Goal: Task Accomplishment & Management: Manage account settings

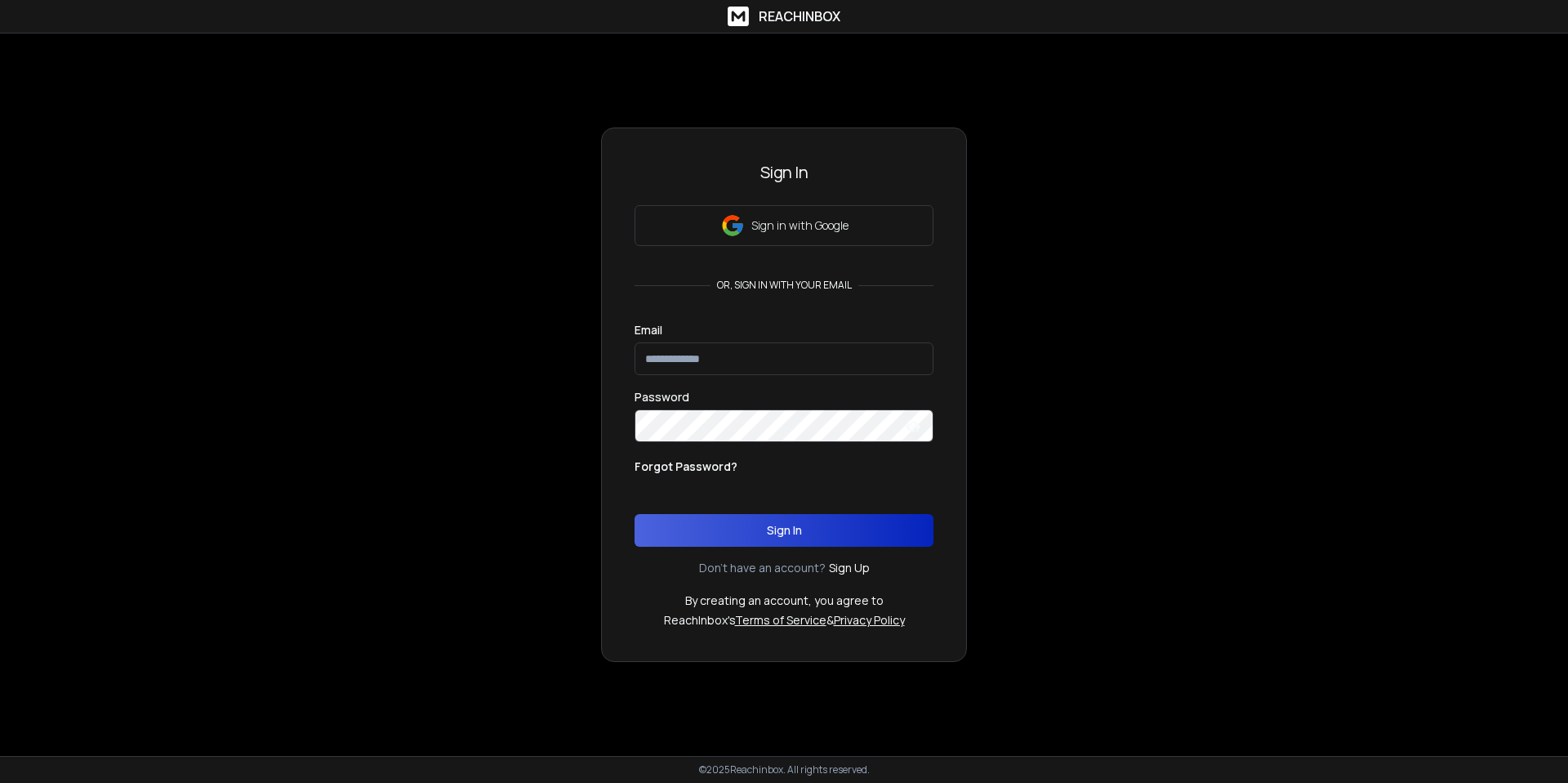
click at [712, 350] on input "email" at bounding box center [784, 358] width 299 height 33
type input "**********"
click at [780, 541] on button "Sign In" at bounding box center [784, 530] width 299 height 33
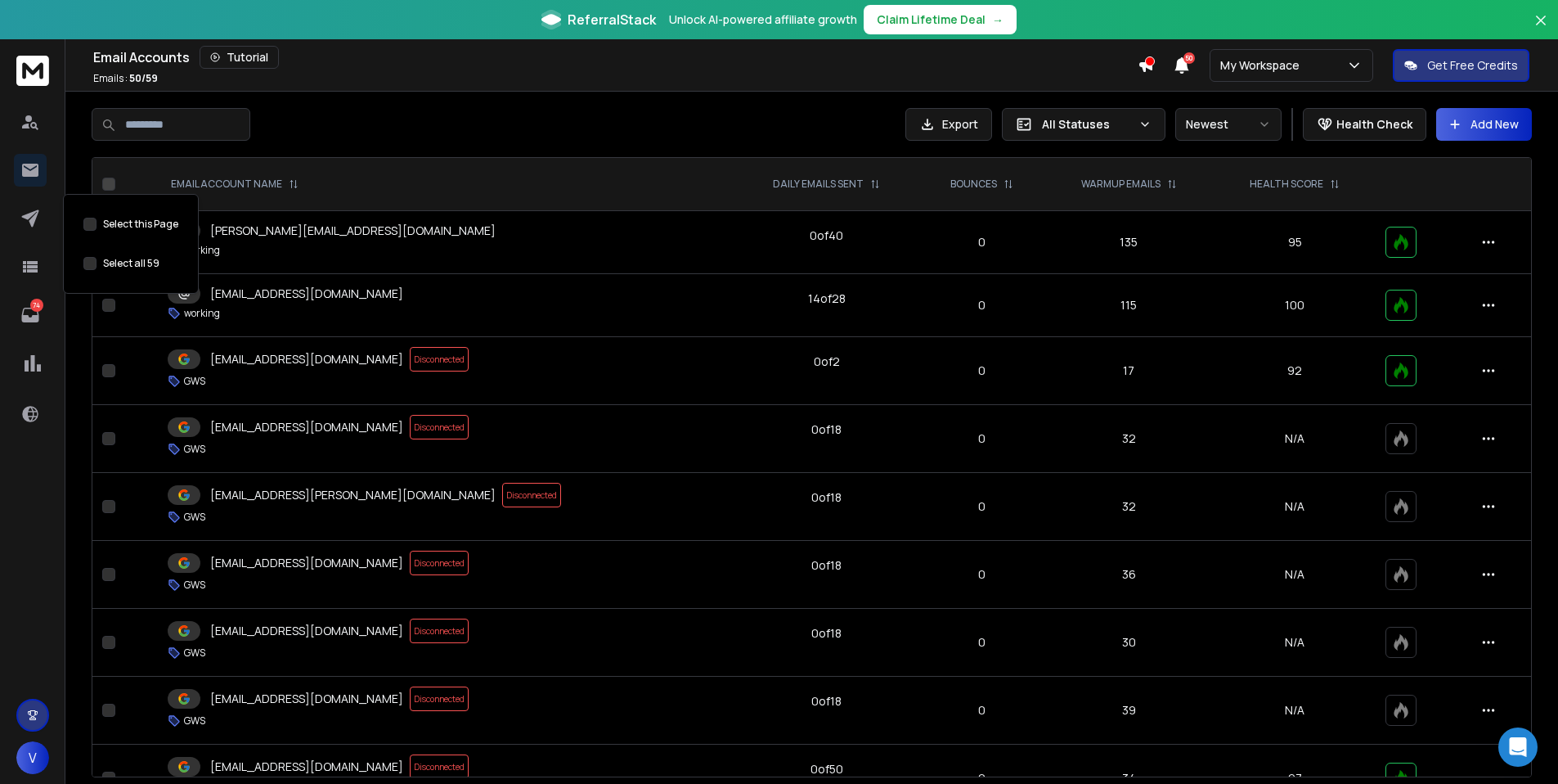
click at [112, 187] on button "Select this Page" at bounding box center [109, 183] width 13 height 13
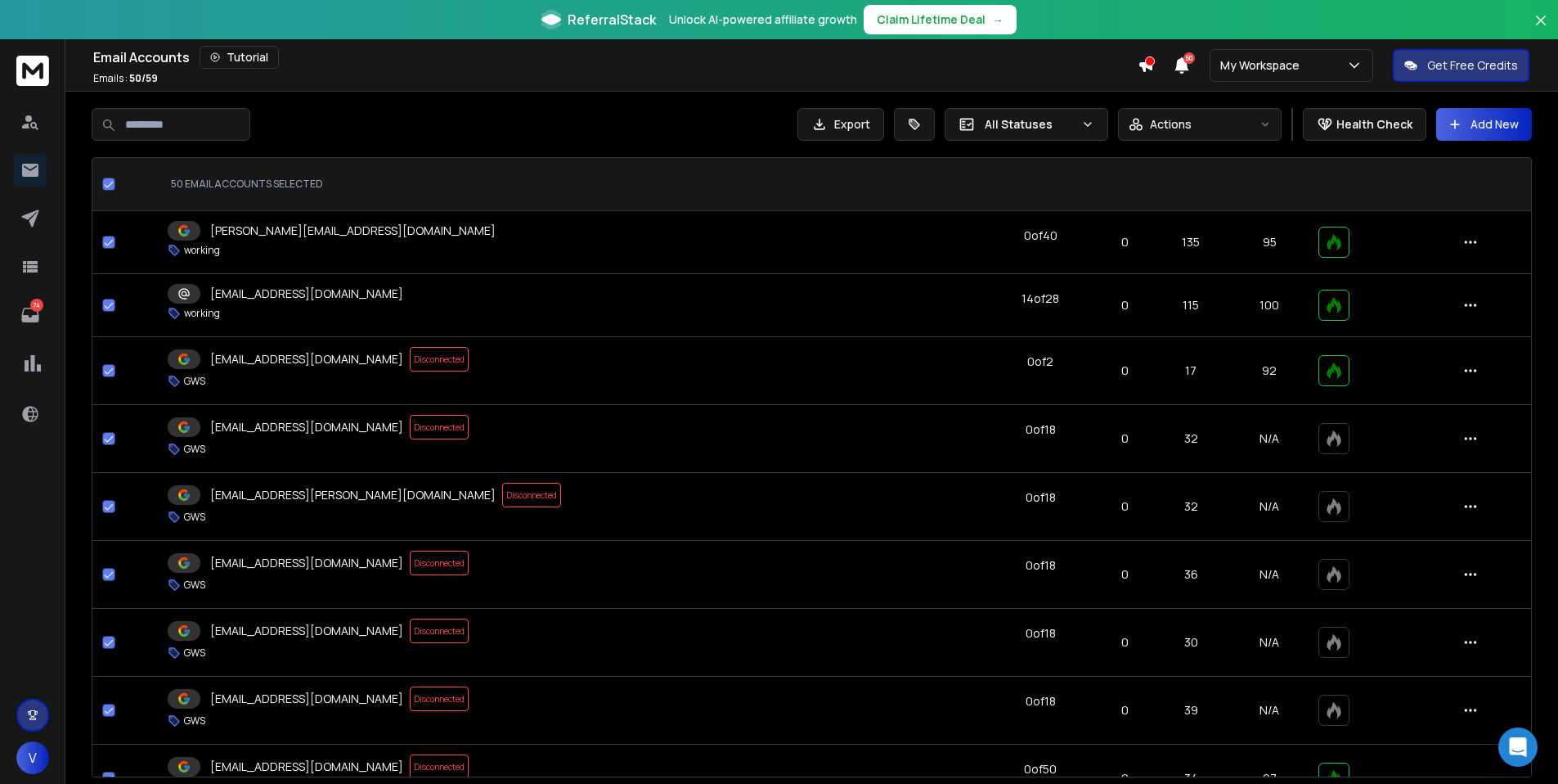
click at [1464, 244] on icon at bounding box center [1471, 242] width 14 height 14
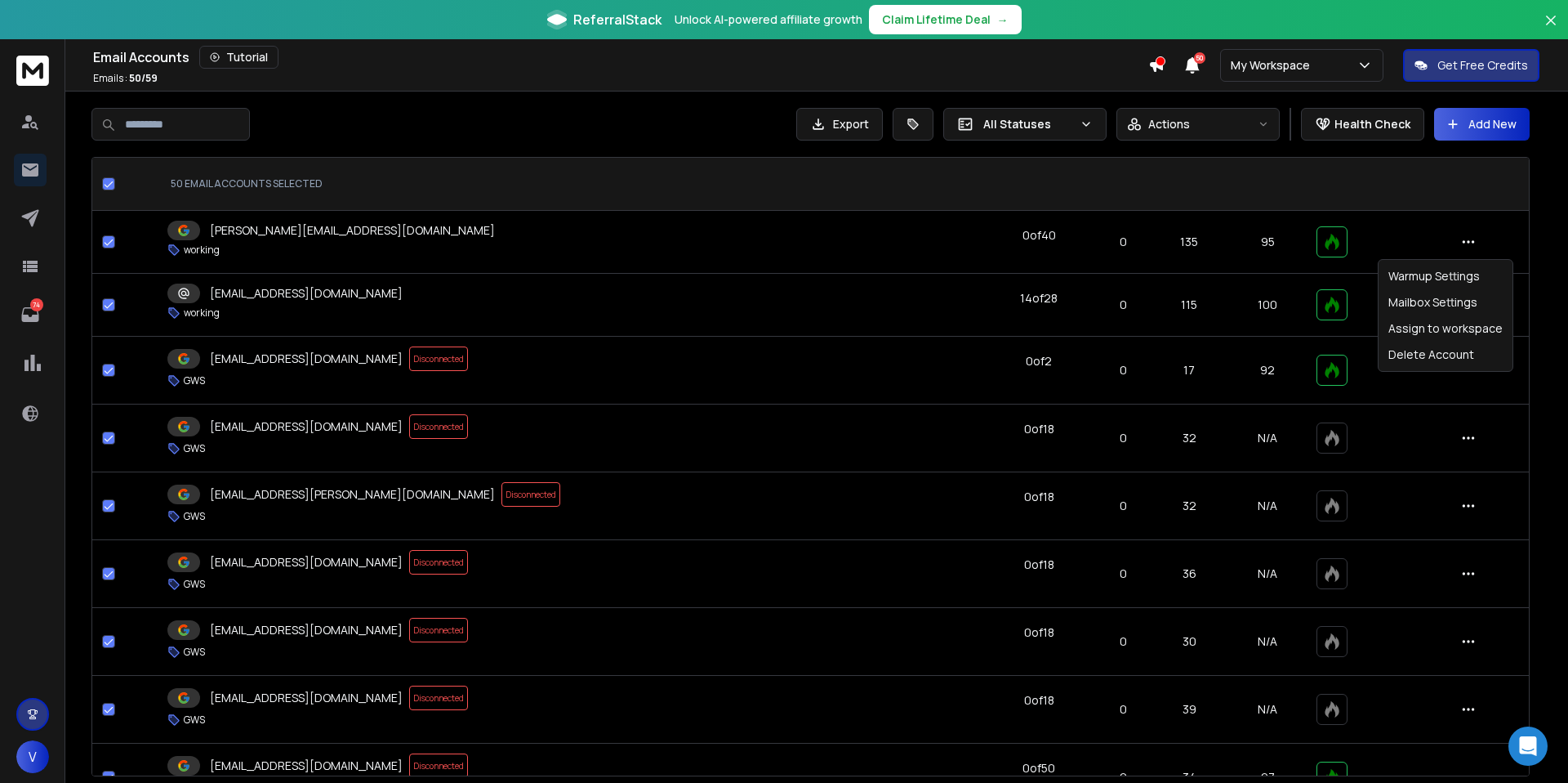
click at [578, 117] on div at bounding box center [439, 124] width 695 height 33
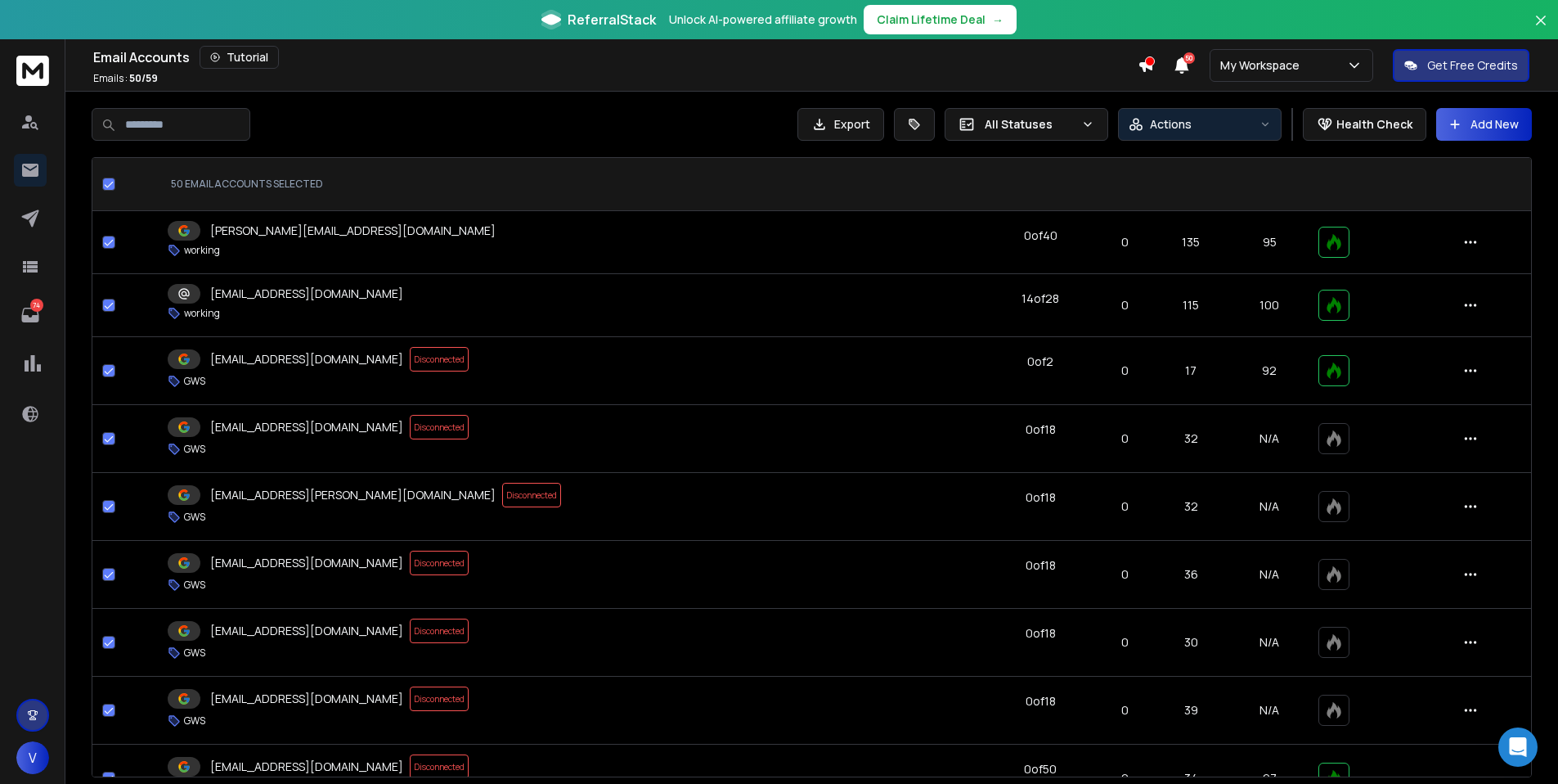
click at [1250, 131] on div "Actions" at bounding box center [1191, 124] width 125 height 16
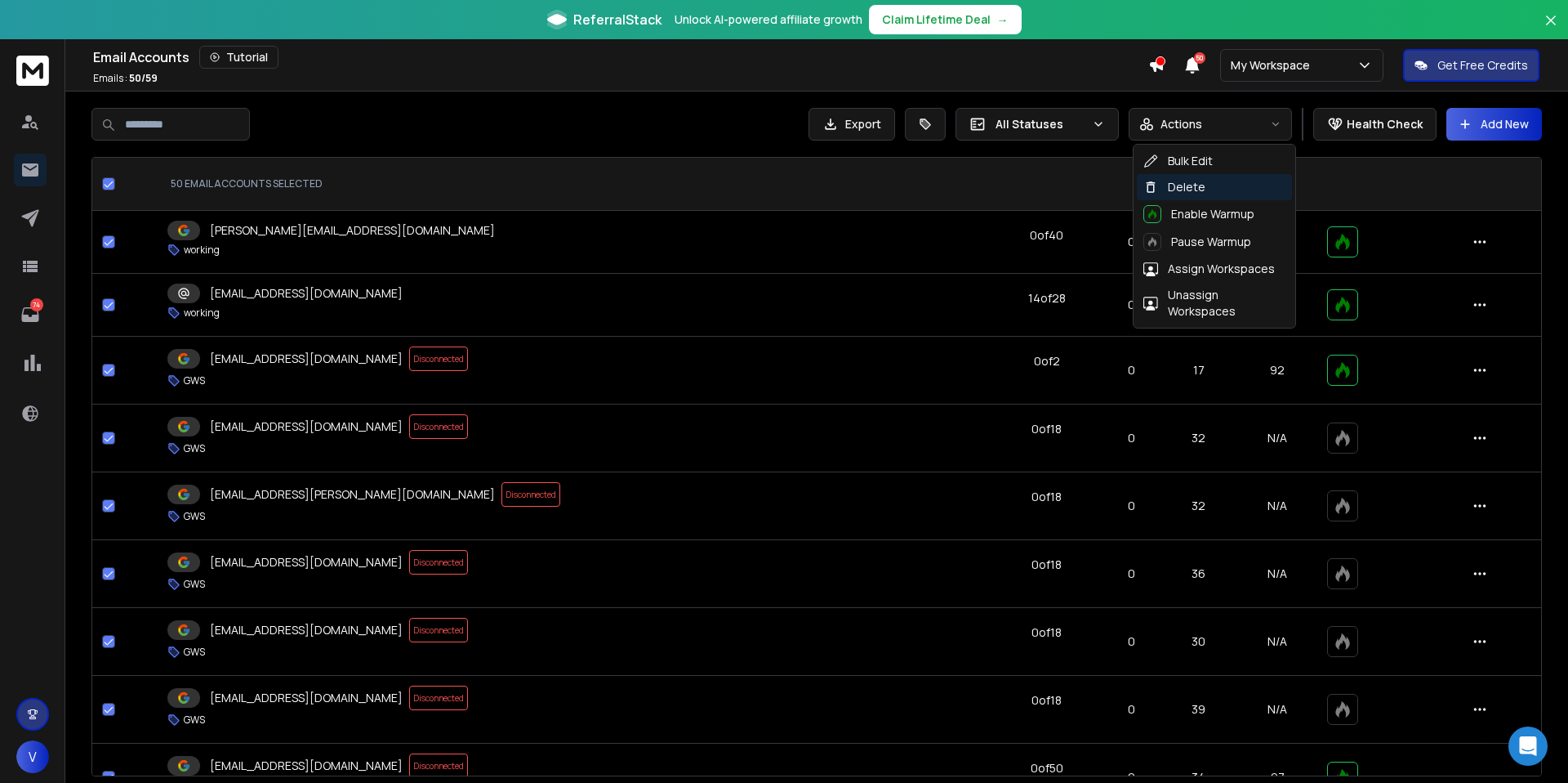
click at [1191, 190] on div "Delete" at bounding box center [1174, 186] width 62 height 16
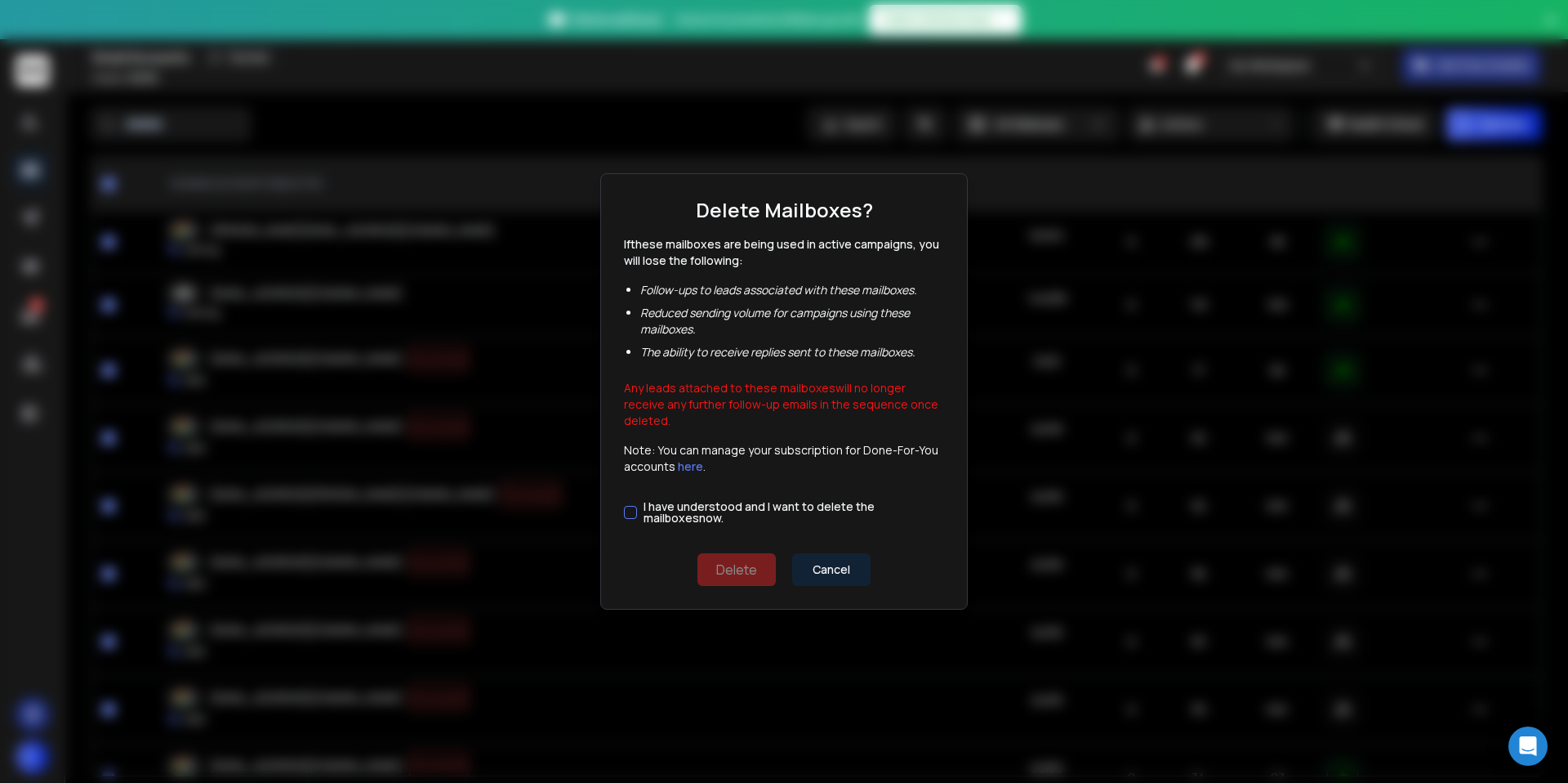
click at [724, 501] on label "I have understood and I want to delete the mailbox es now." at bounding box center [794, 512] width 301 height 23
click at [637, 506] on button "I have understood and I want to delete the mailbox es now." at bounding box center [630, 512] width 13 height 13
click at [830, 569] on button "Cancel" at bounding box center [831, 569] width 79 height 33
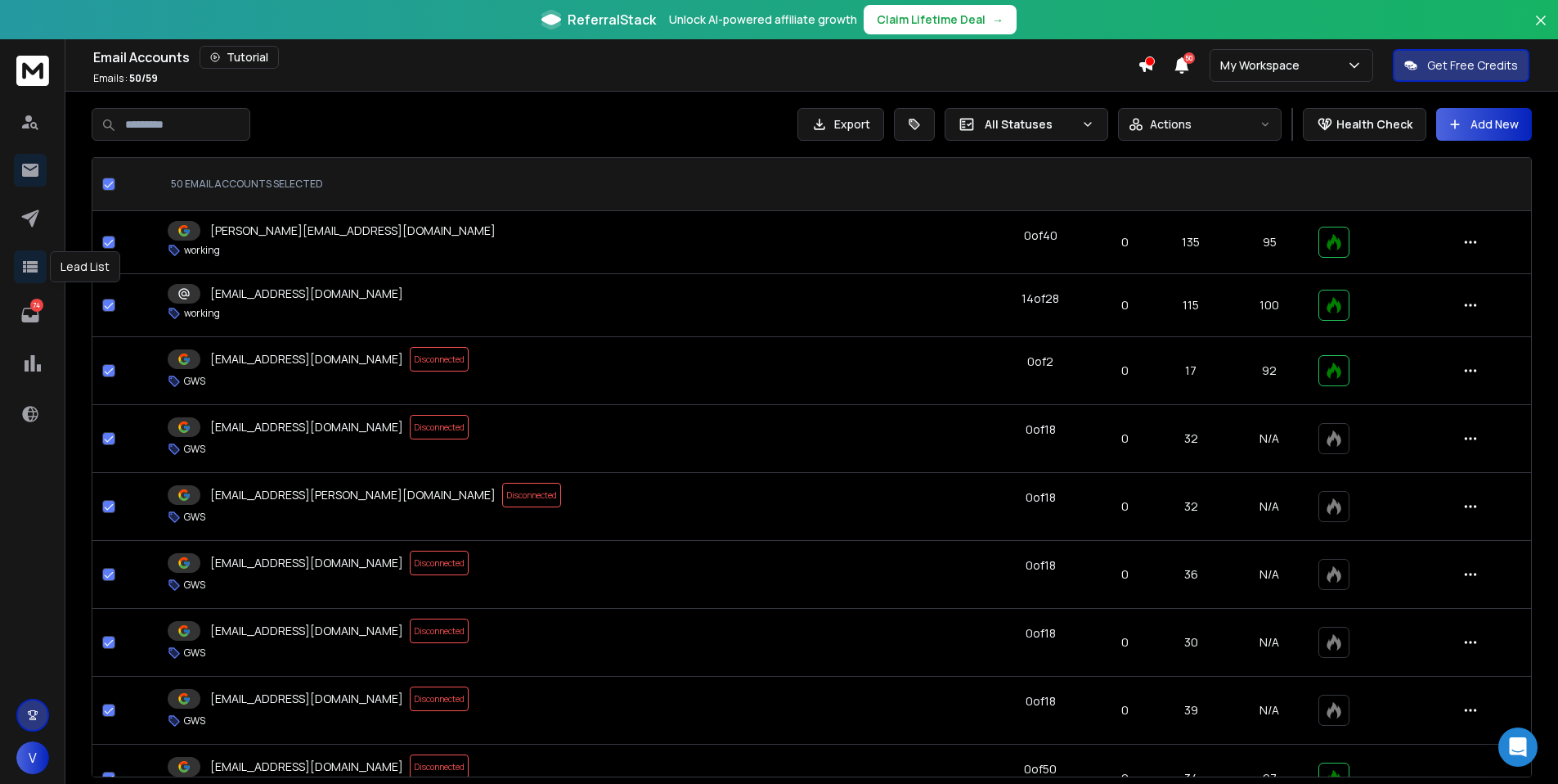
click at [27, 257] on icon at bounding box center [30, 266] width 20 height 20
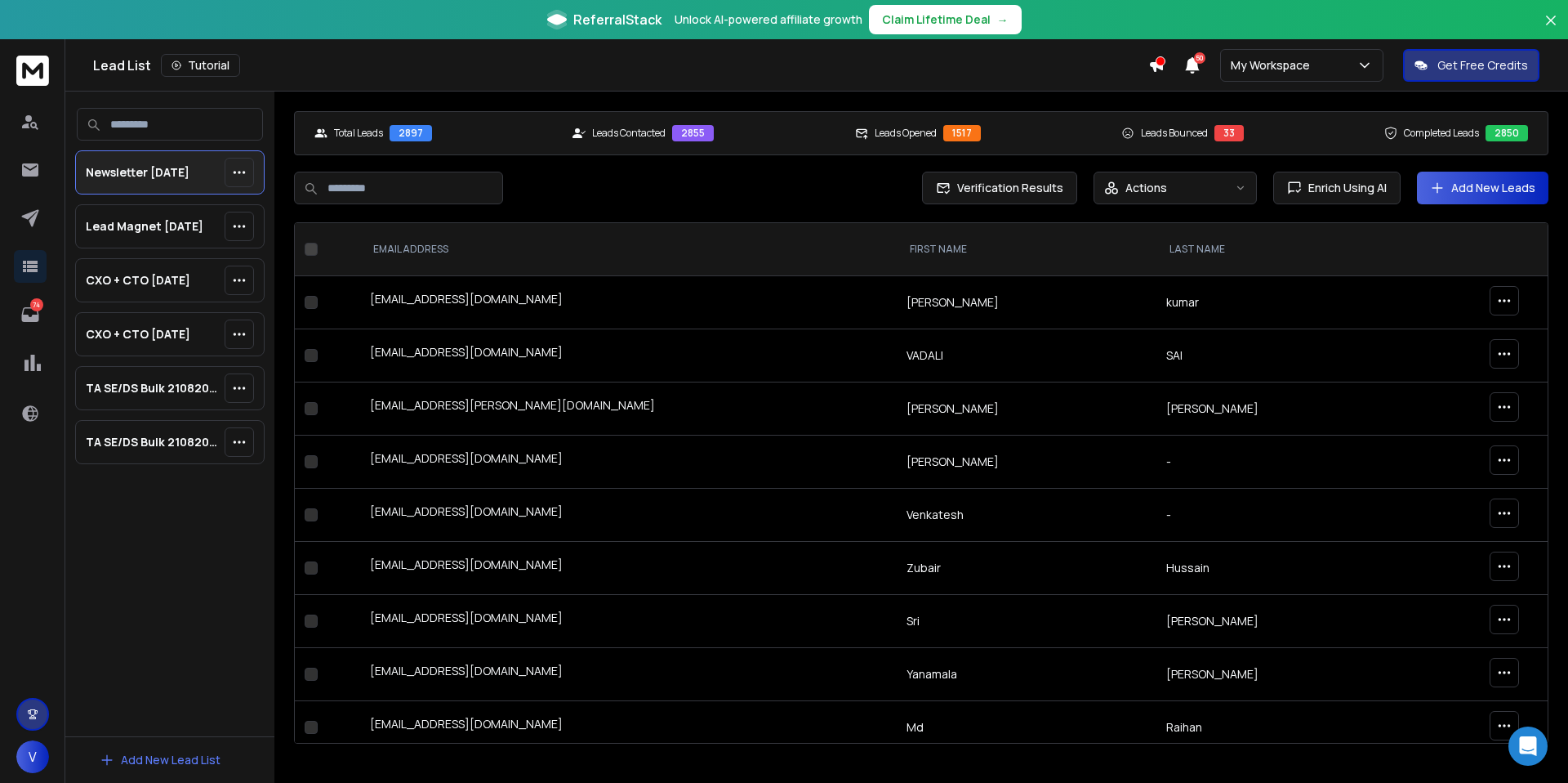
click at [236, 445] on icon "button" at bounding box center [239, 441] width 14 height 14
click at [225, 507] on p "Delete Lead List" at bounding box center [203, 503] width 89 height 16
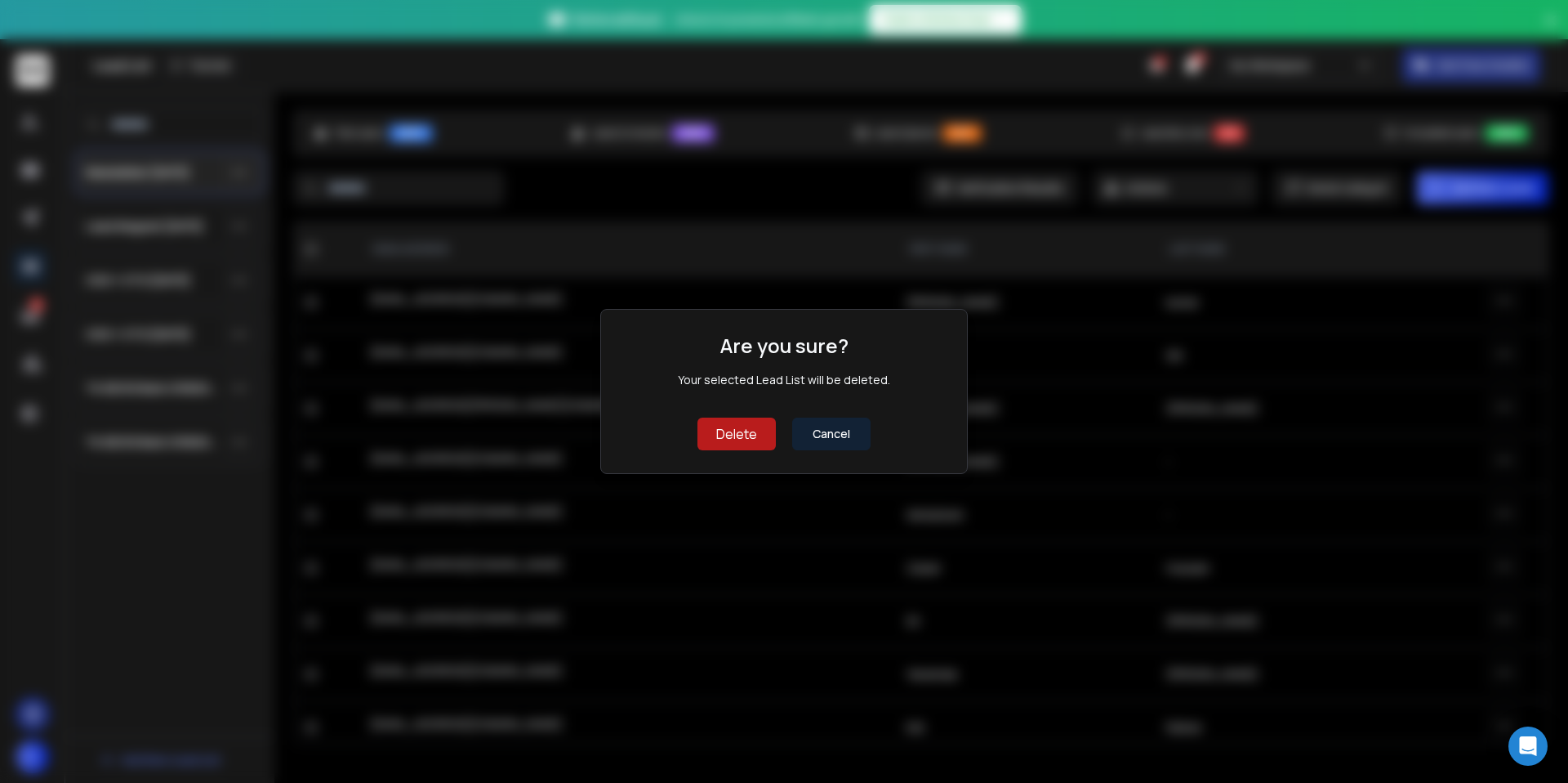
click at [742, 447] on button "Delete" at bounding box center [736, 434] width 79 height 33
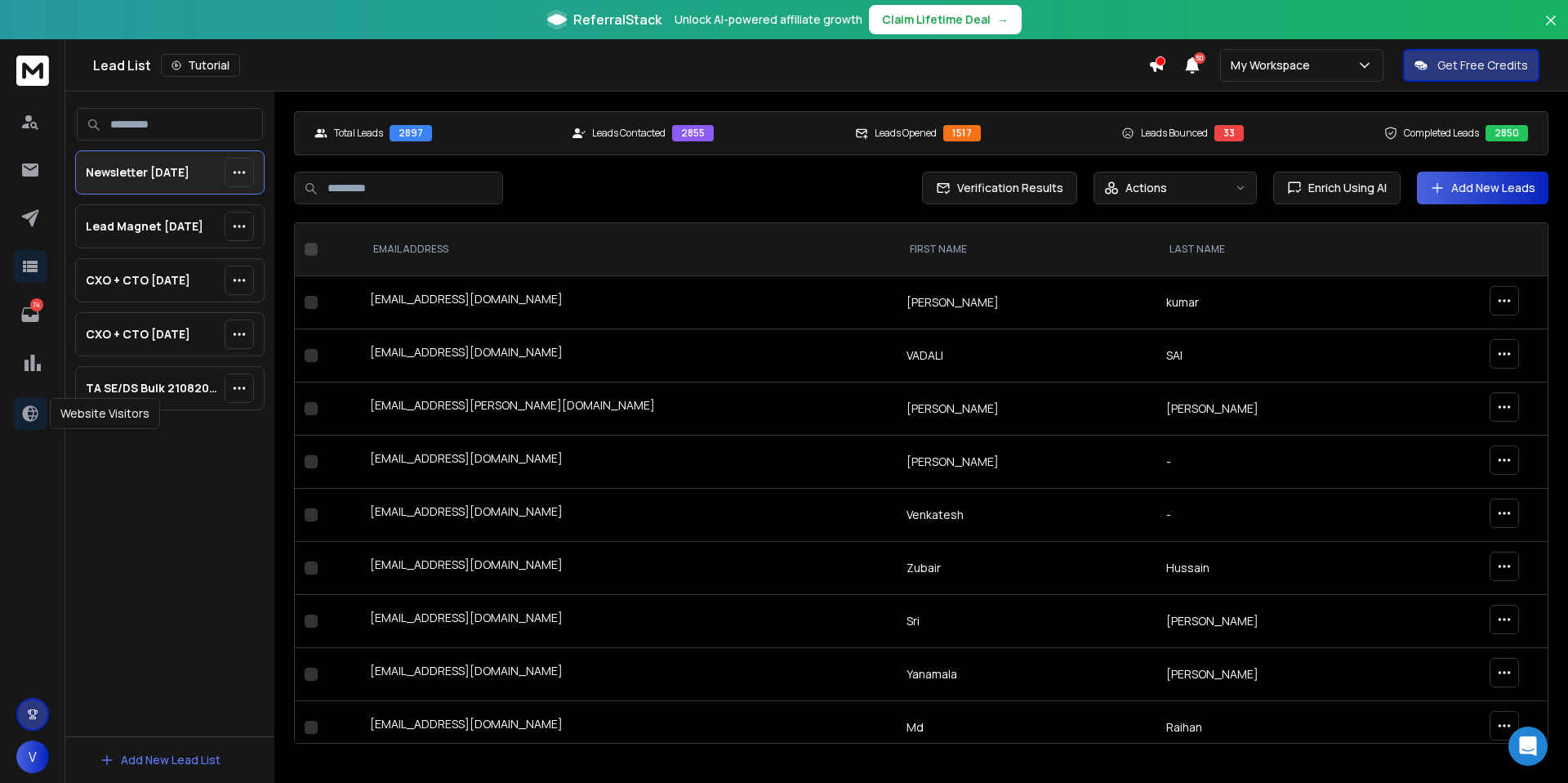
click at [28, 420] on icon at bounding box center [30, 413] width 16 height 16
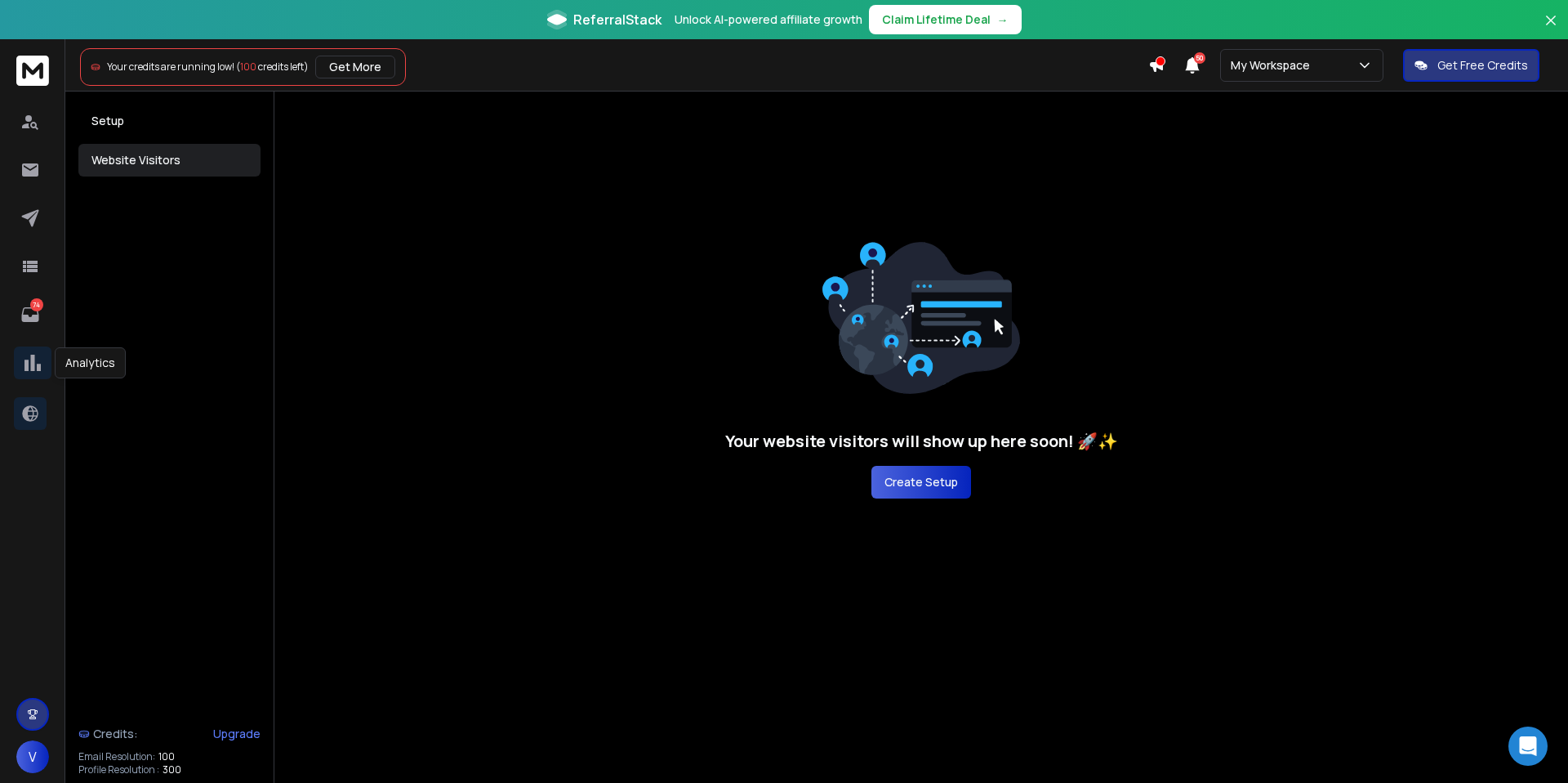
click at [30, 371] on icon at bounding box center [32, 363] width 25 height 25
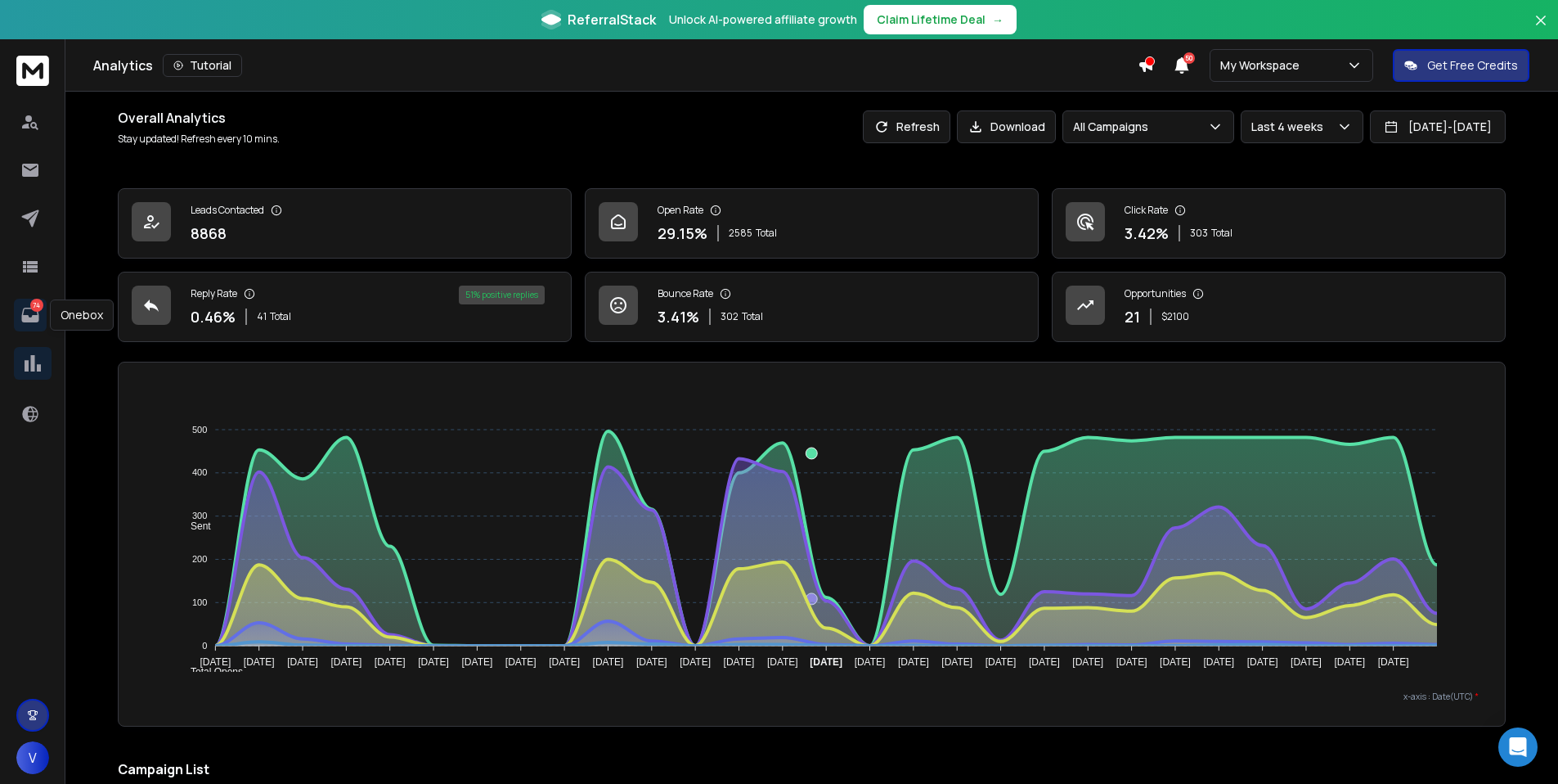
click at [34, 305] on p "74" at bounding box center [36, 305] width 13 height 13
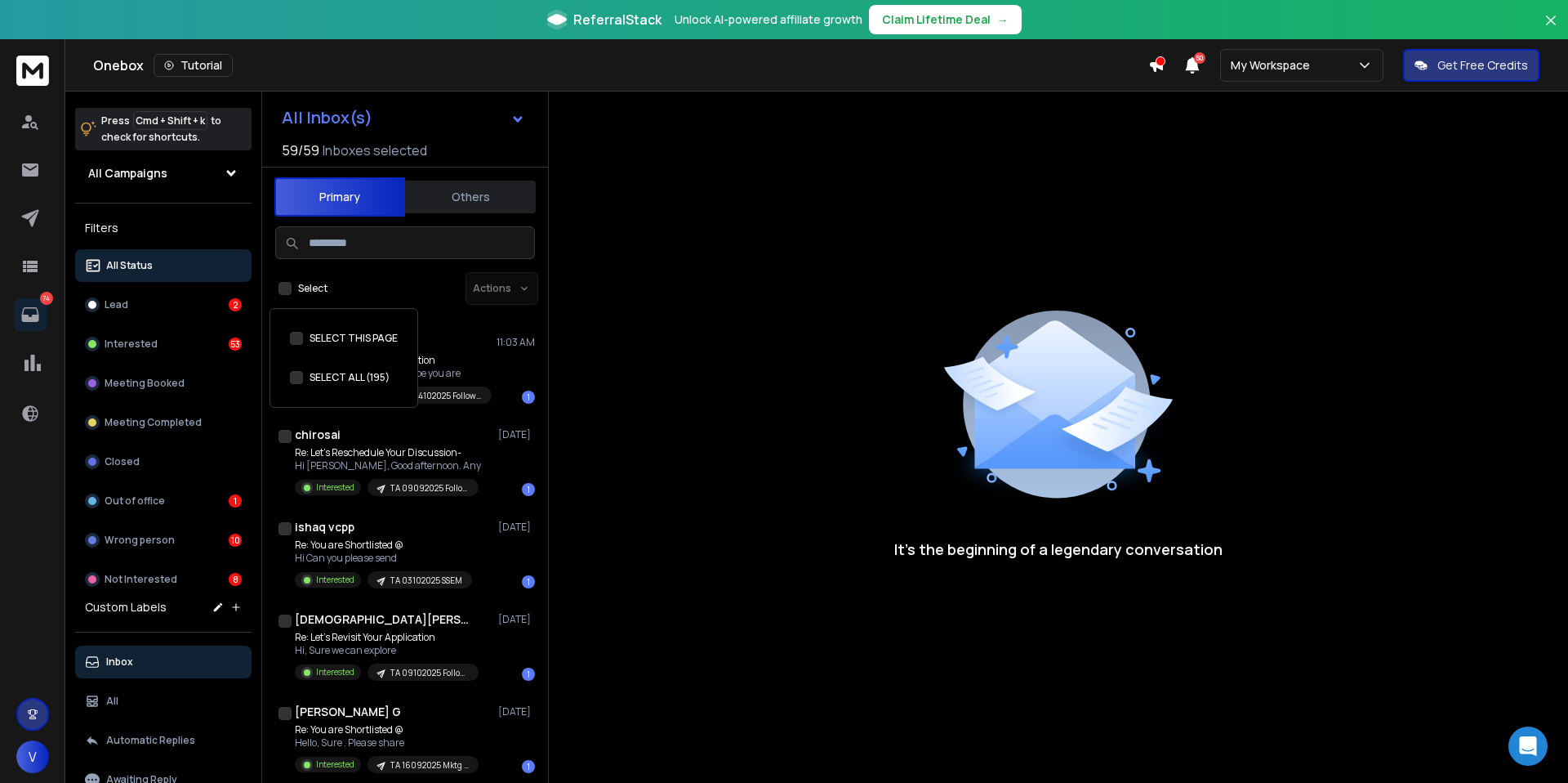
click at [283, 287] on button "SELECT THIS PAGE" at bounding box center [285, 288] width 13 height 13
click at [362, 378] on label "SELECT ALL (195)" at bounding box center [372, 377] width 80 height 13
click at [322, 378] on button "SELECT THIS PAGE" at bounding box center [319, 377] width 13 height 13
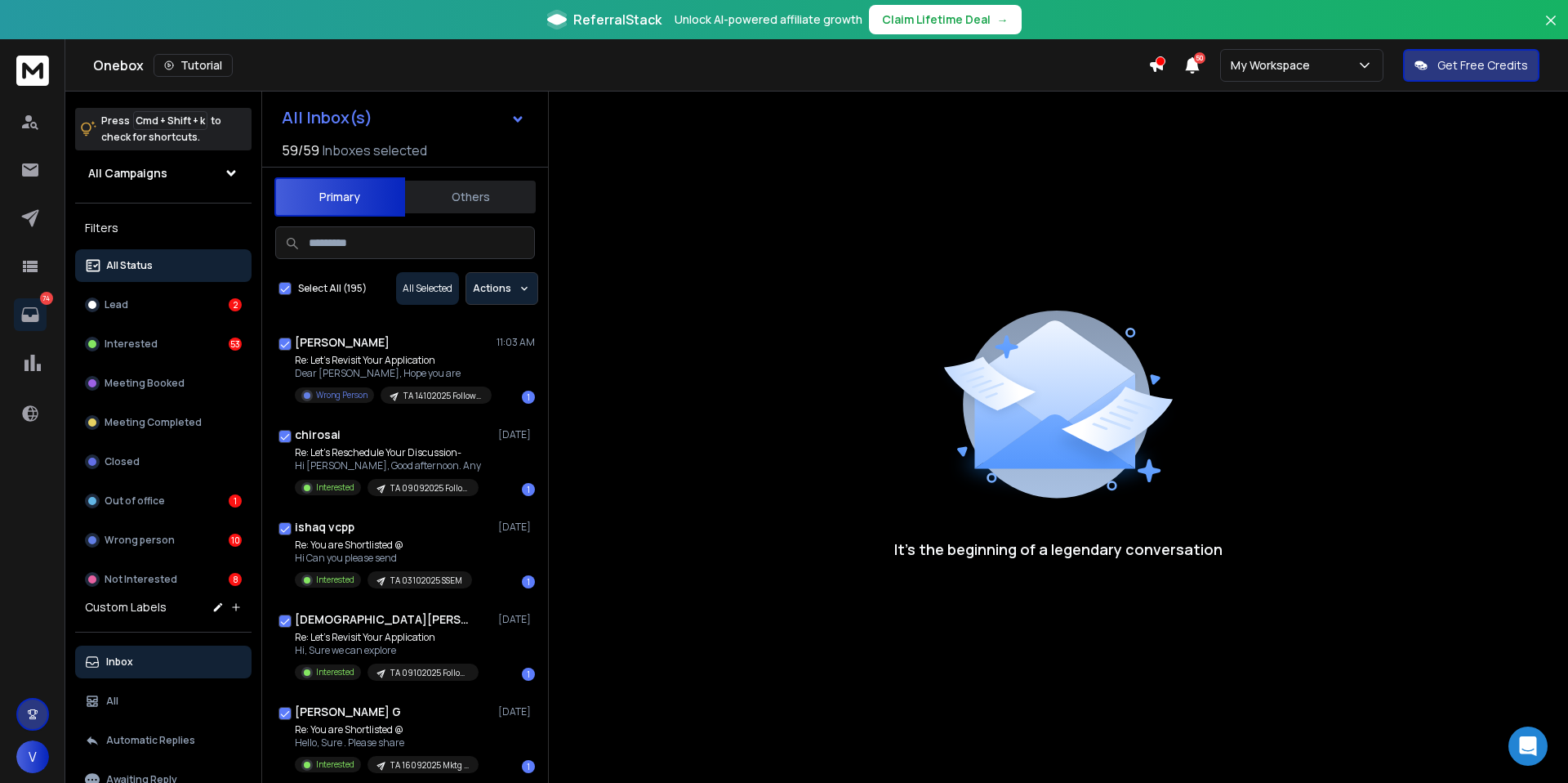
click at [507, 291] on p "Actions" at bounding box center [491, 288] width 38 height 13
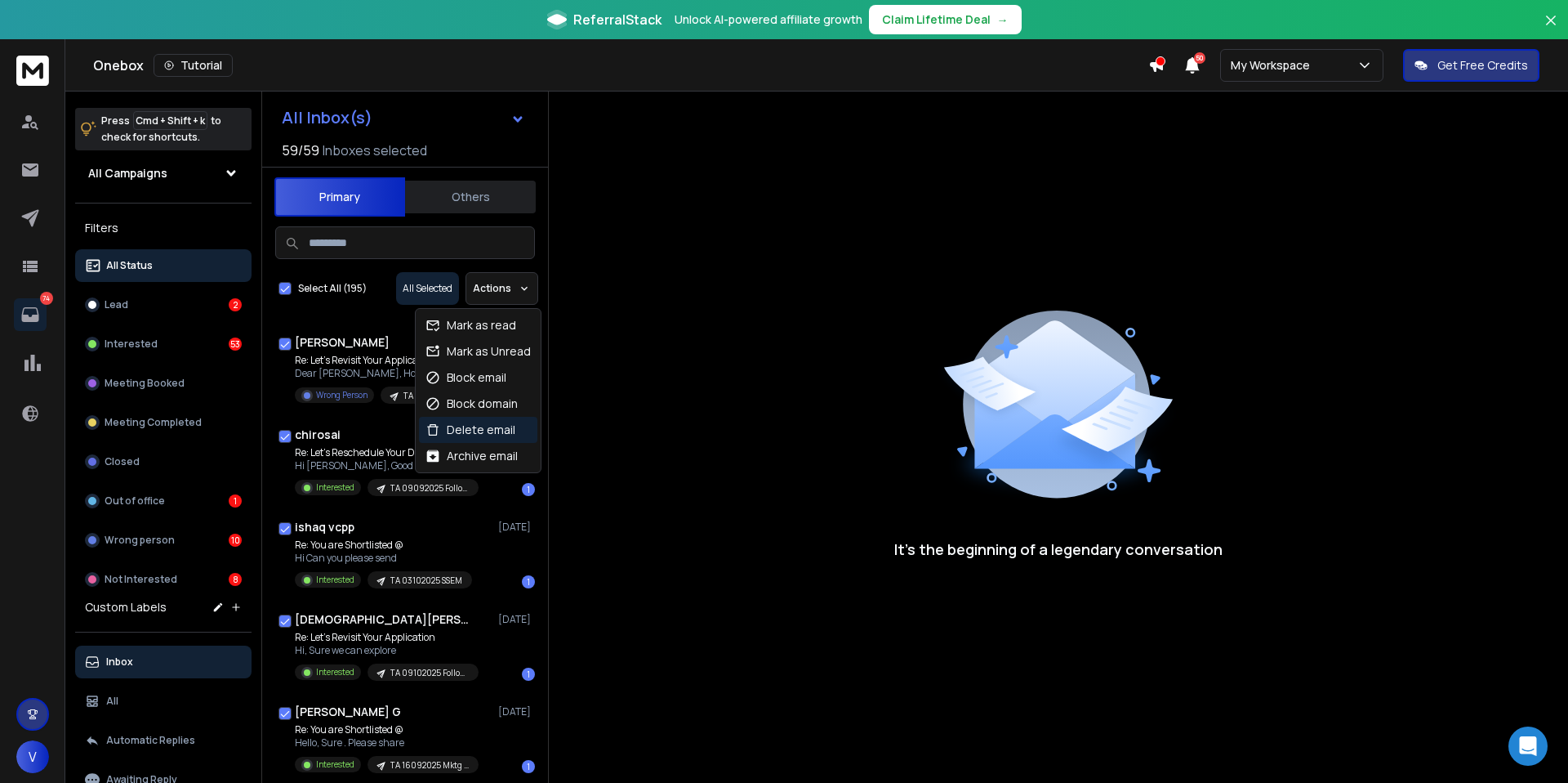
click at [465, 428] on div "Delete email" at bounding box center [470, 429] width 90 height 16
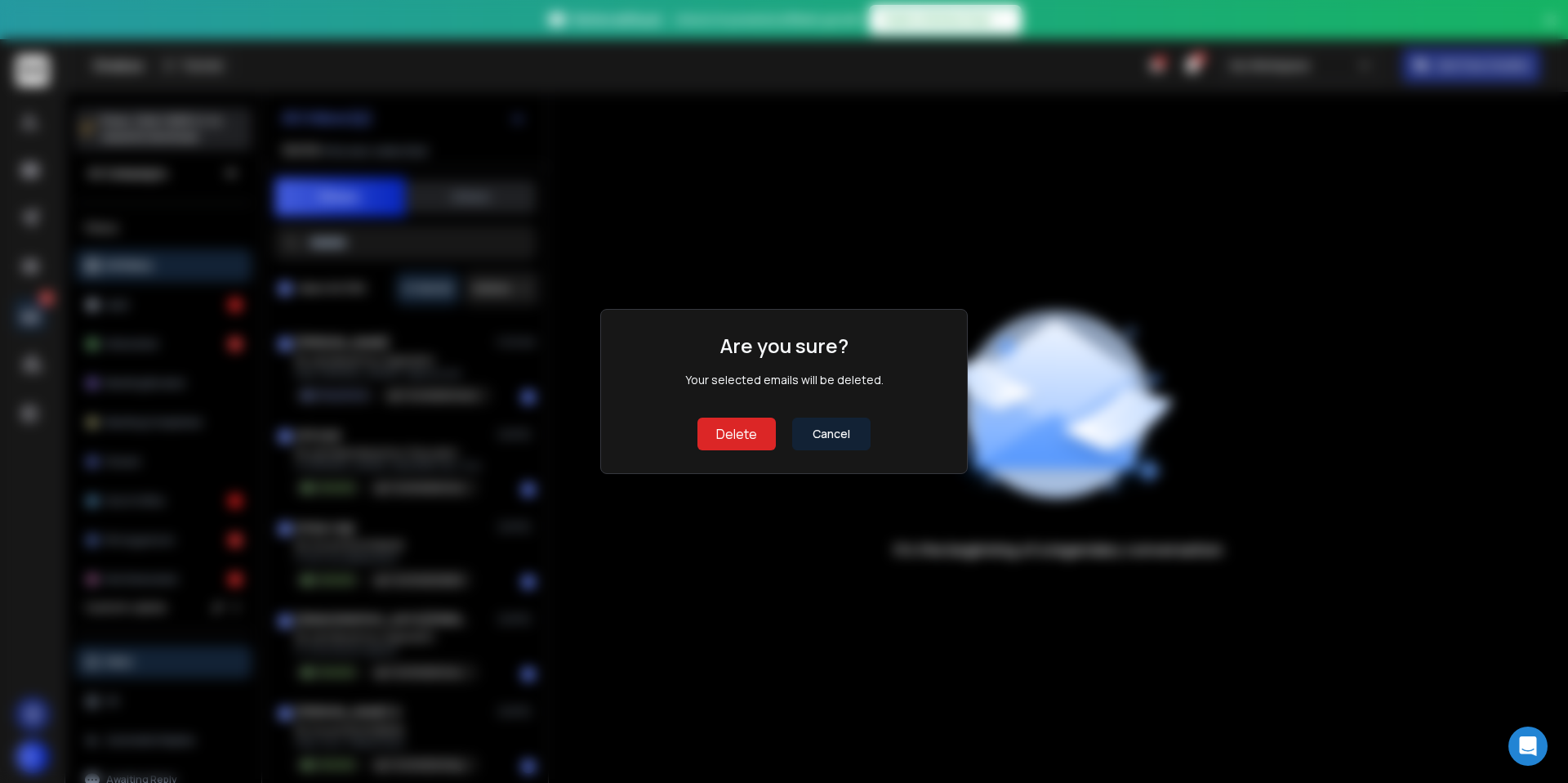
click at [832, 439] on button "Cancel" at bounding box center [831, 434] width 79 height 33
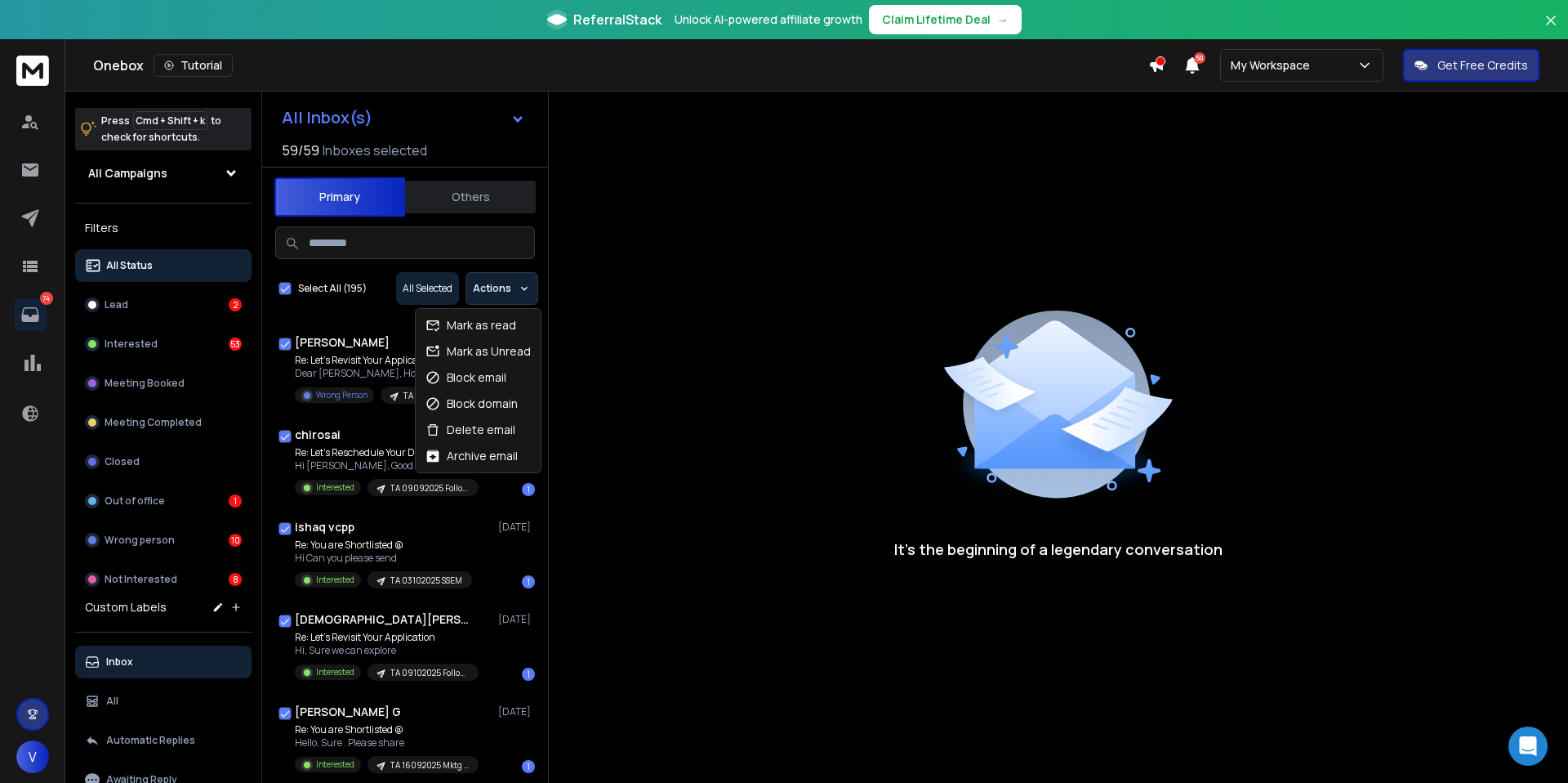
click at [518, 292] on icon "button" at bounding box center [524, 288] width 13 height 13
click at [639, 573] on div "It’s the beginning of a legendary conversation" at bounding box center [1058, 424] width 1019 height 665
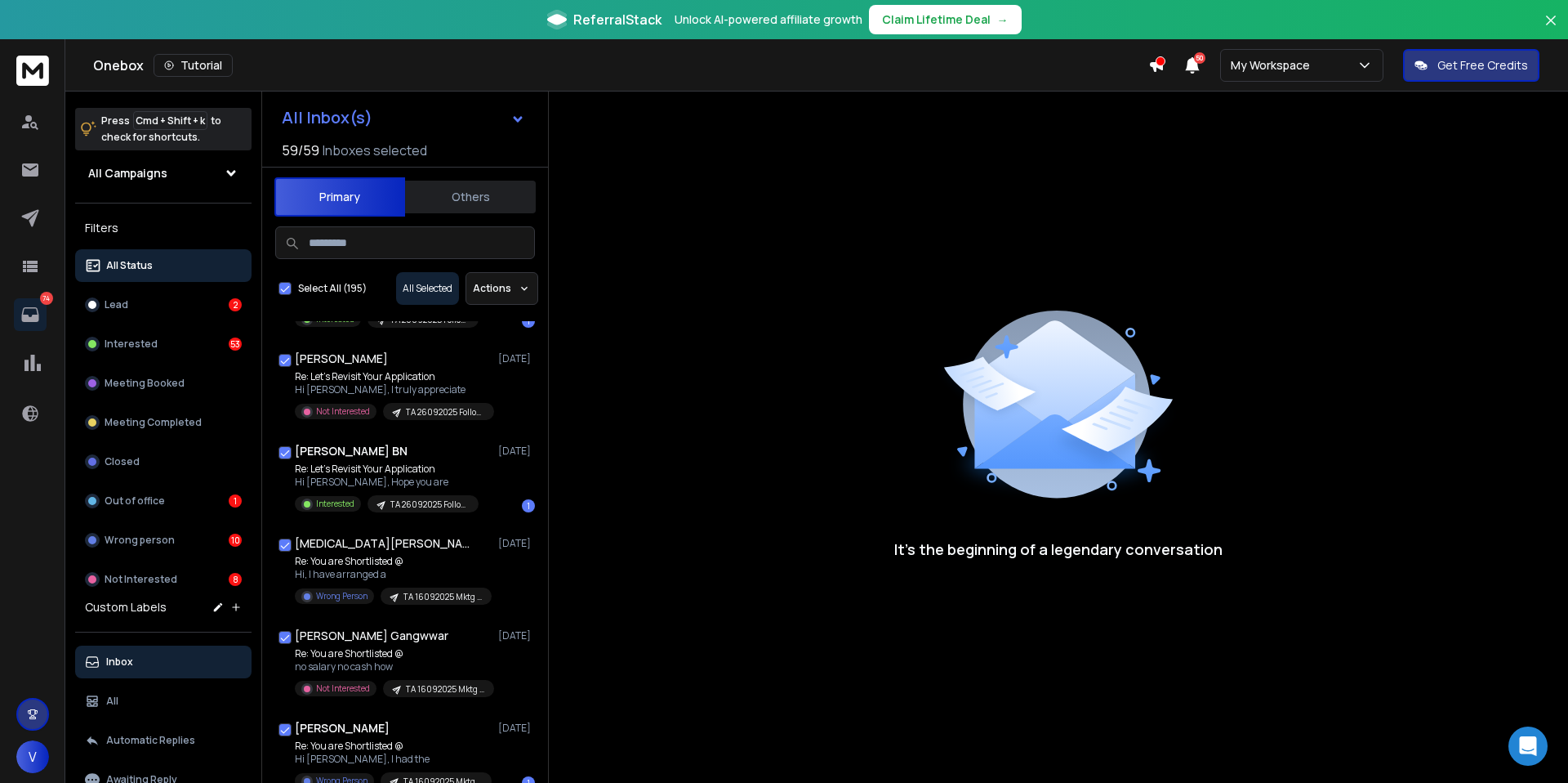
scroll to position [2390, 0]
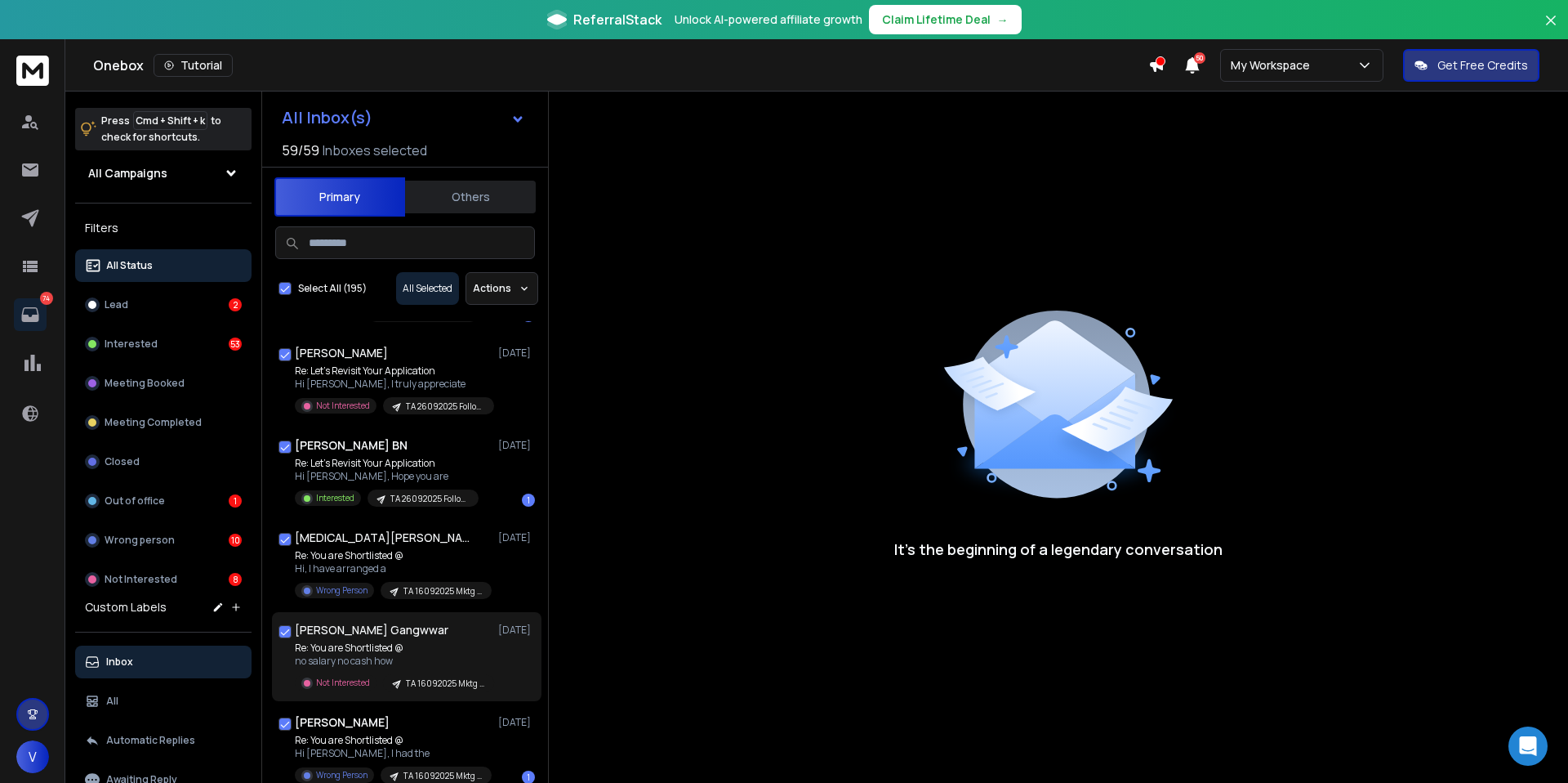
click at [338, 648] on p "Re: You are Shortlisted @" at bounding box center [392, 647] width 196 height 13
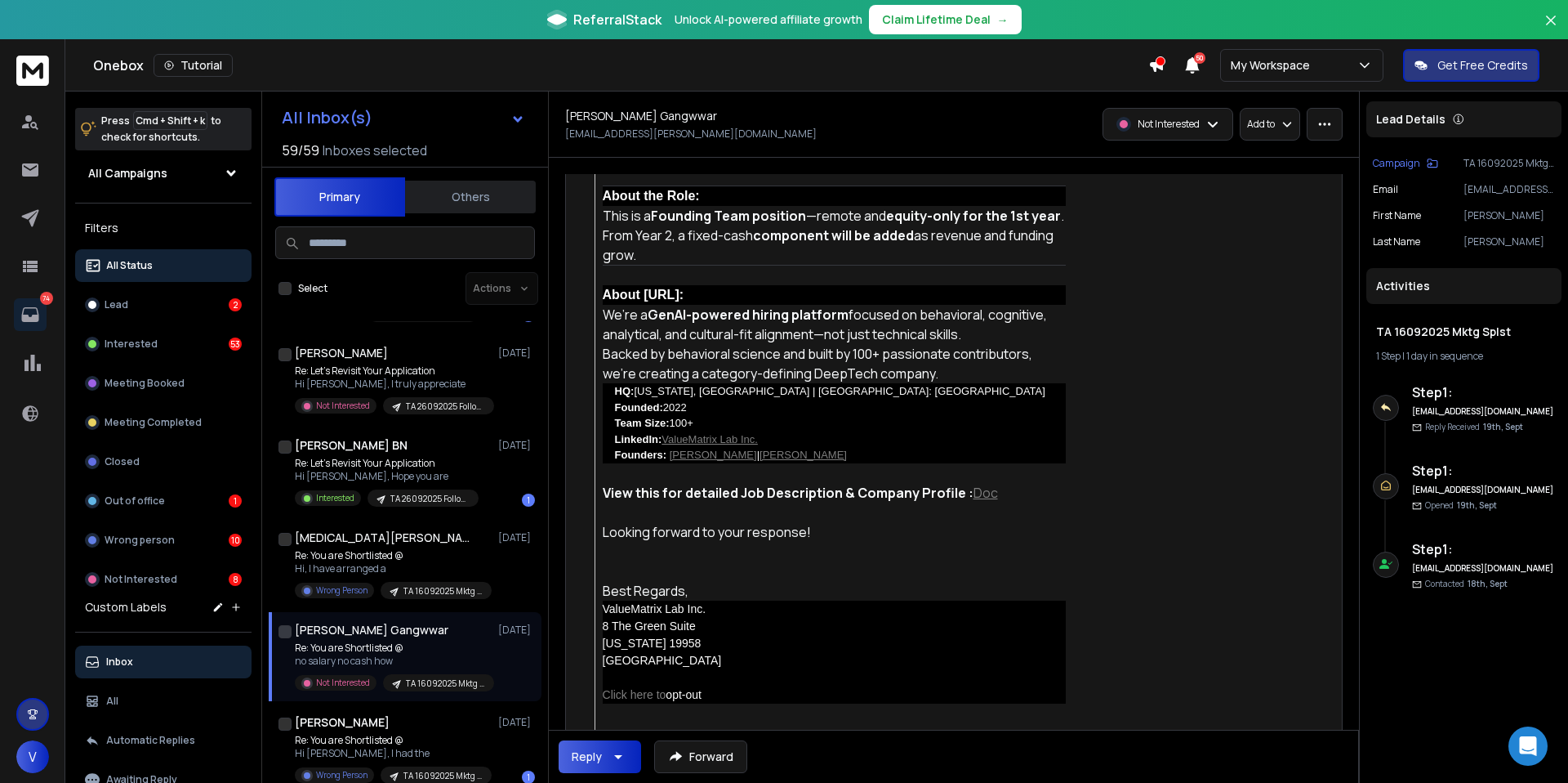
scroll to position [0, 0]
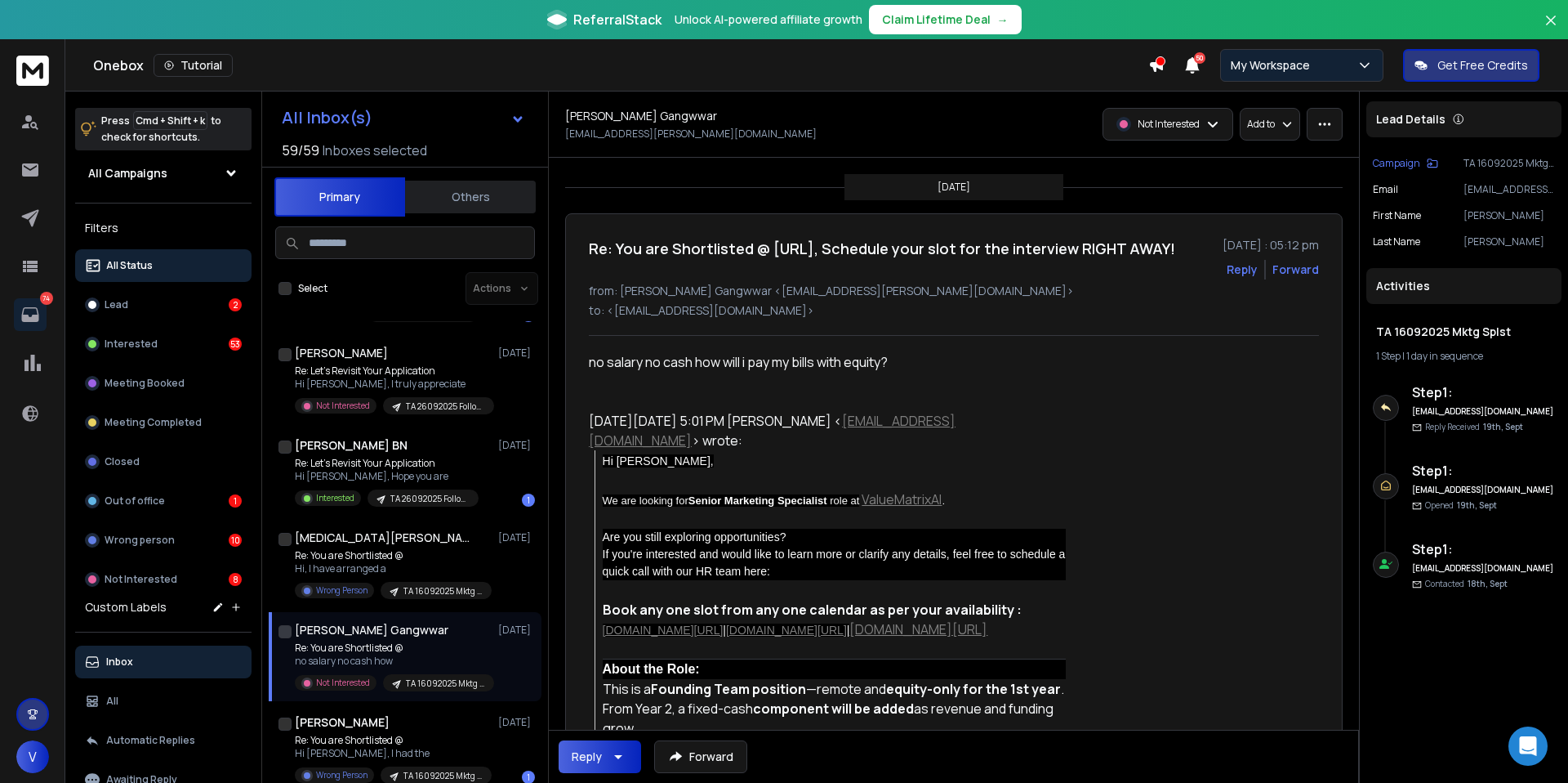
click at [1310, 71] on p "My Workspace" at bounding box center [1273, 64] width 86 height 16
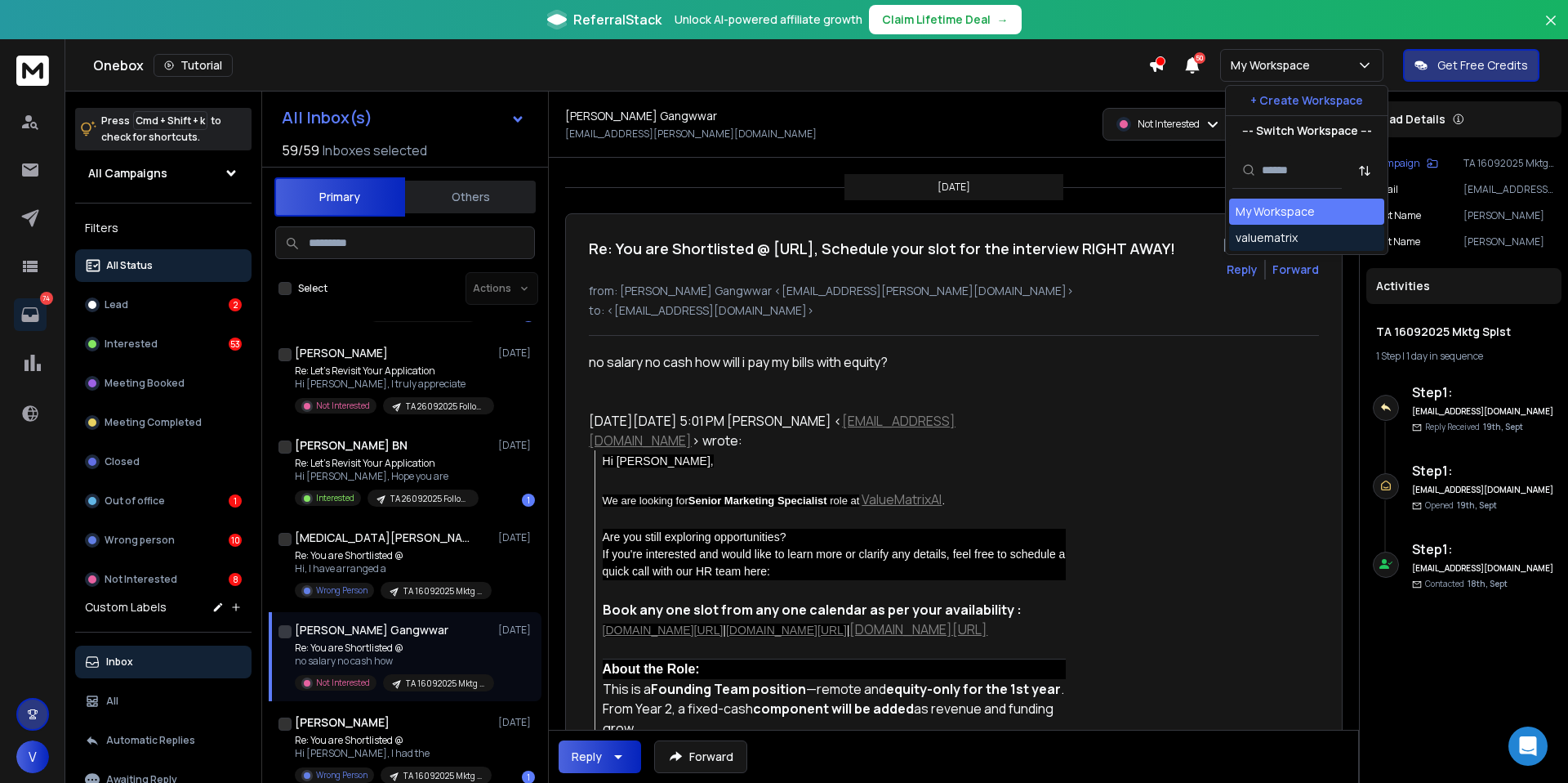
click at [1278, 241] on div "valuematrix" at bounding box center [1266, 237] width 62 height 16
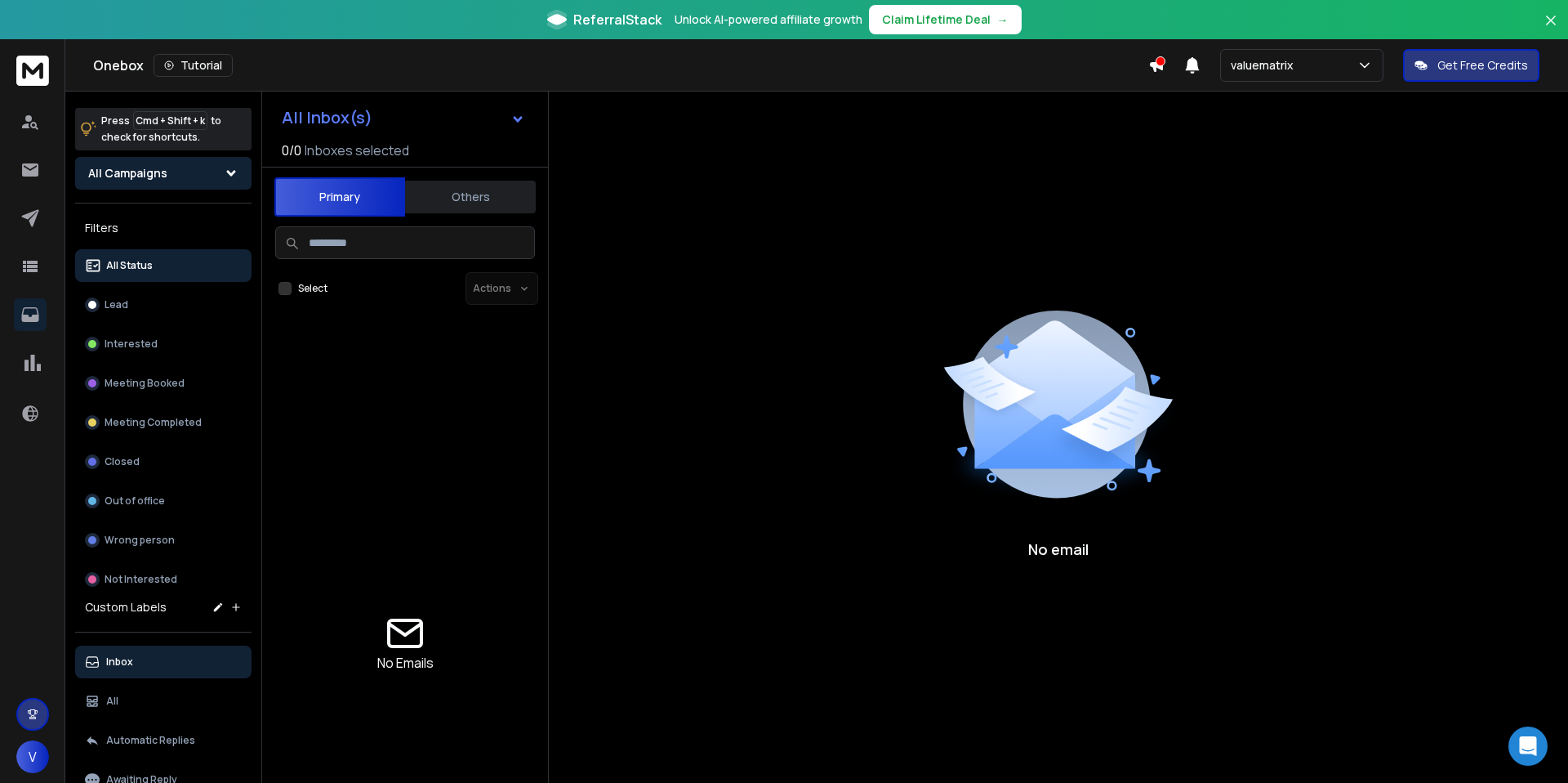
click at [224, 168] on icon at bounding box center [230, 173] width 14 height 14
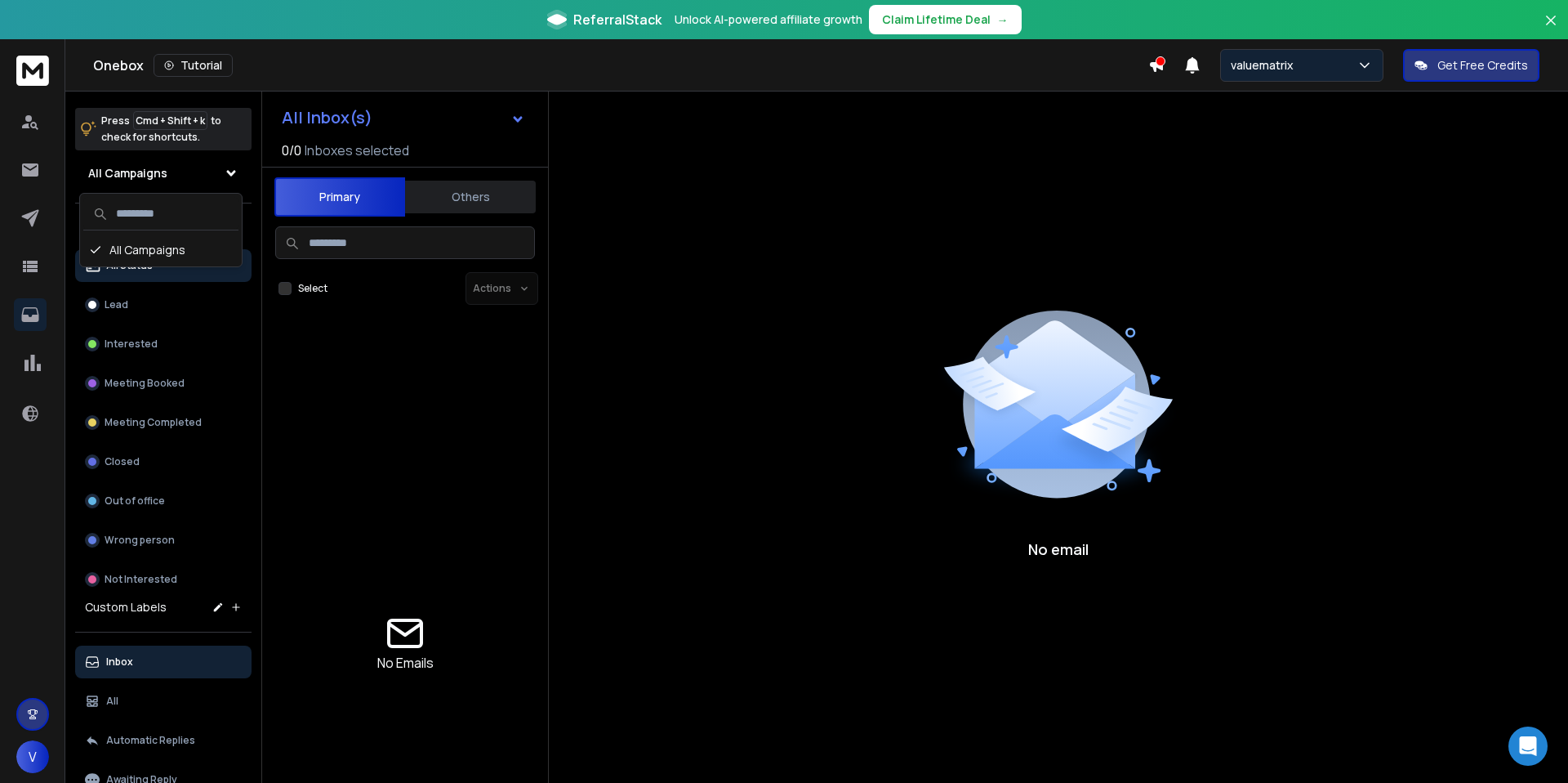
click at [1325, 63] on div "valuematrix" at bounding box center [1302, 64] width 142 height 16
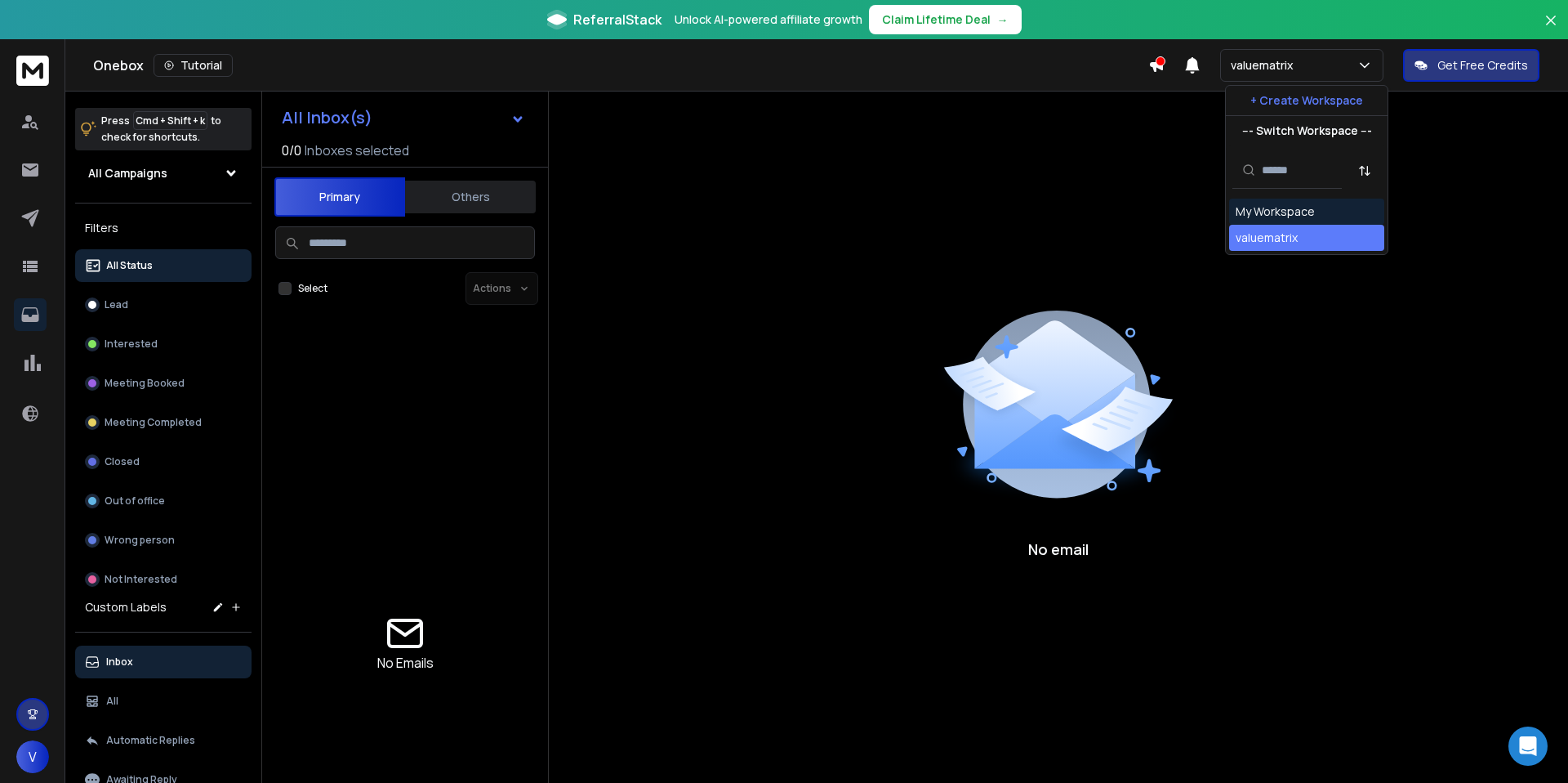
click at [1272, 201] on div "My Workspace" at bounding box center [1306, 211] width 155 height 26
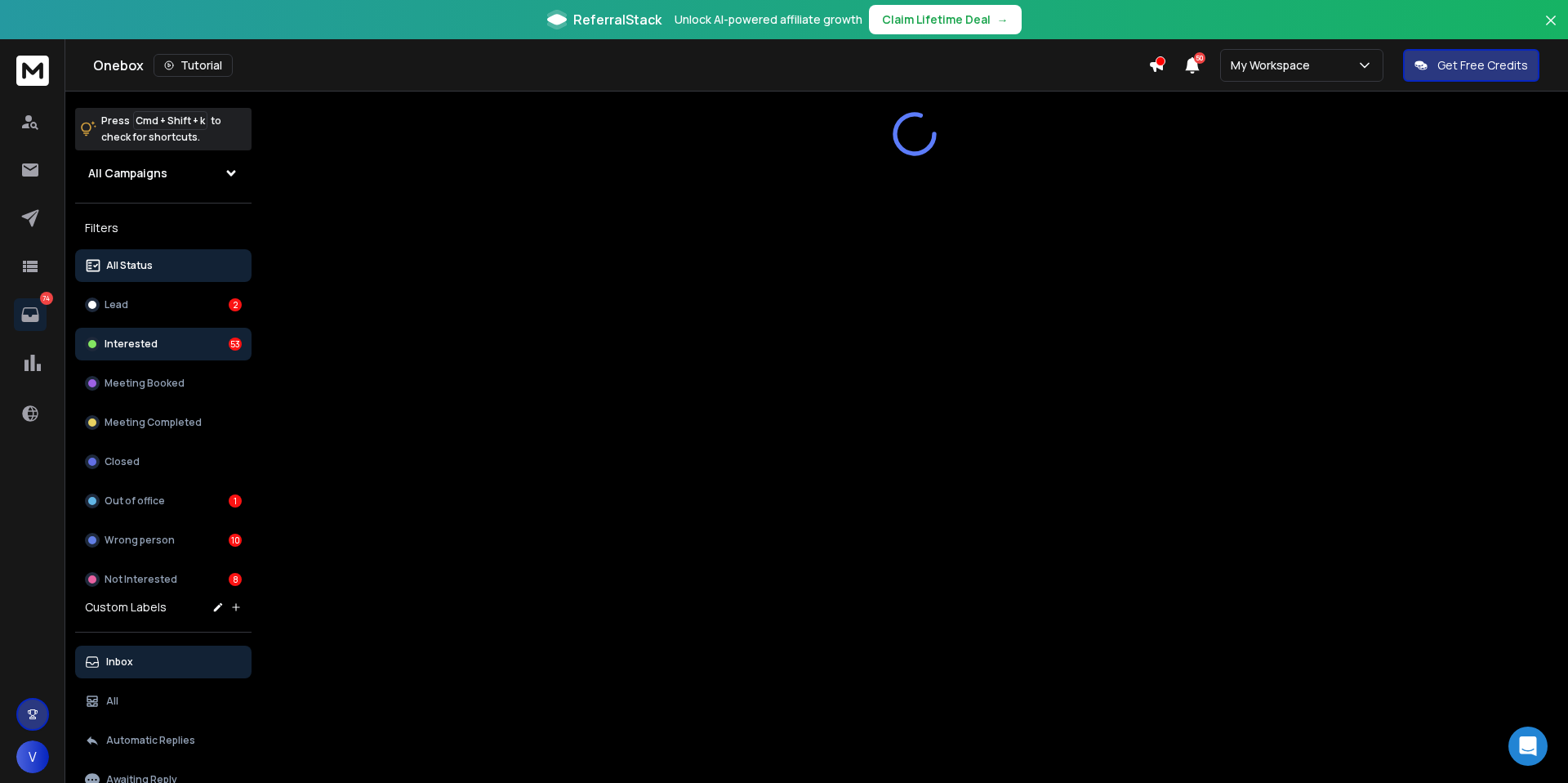
click at [175, 347] on button "Interested 53" at bounding box center [163, 344] width 176 height 33
click at [144, 360] on div "All Status Lead 2 Interested 53 Meeting Booked Meeting Completed Closed Out of …" at bounding box center [163, 422] width 176 height 347
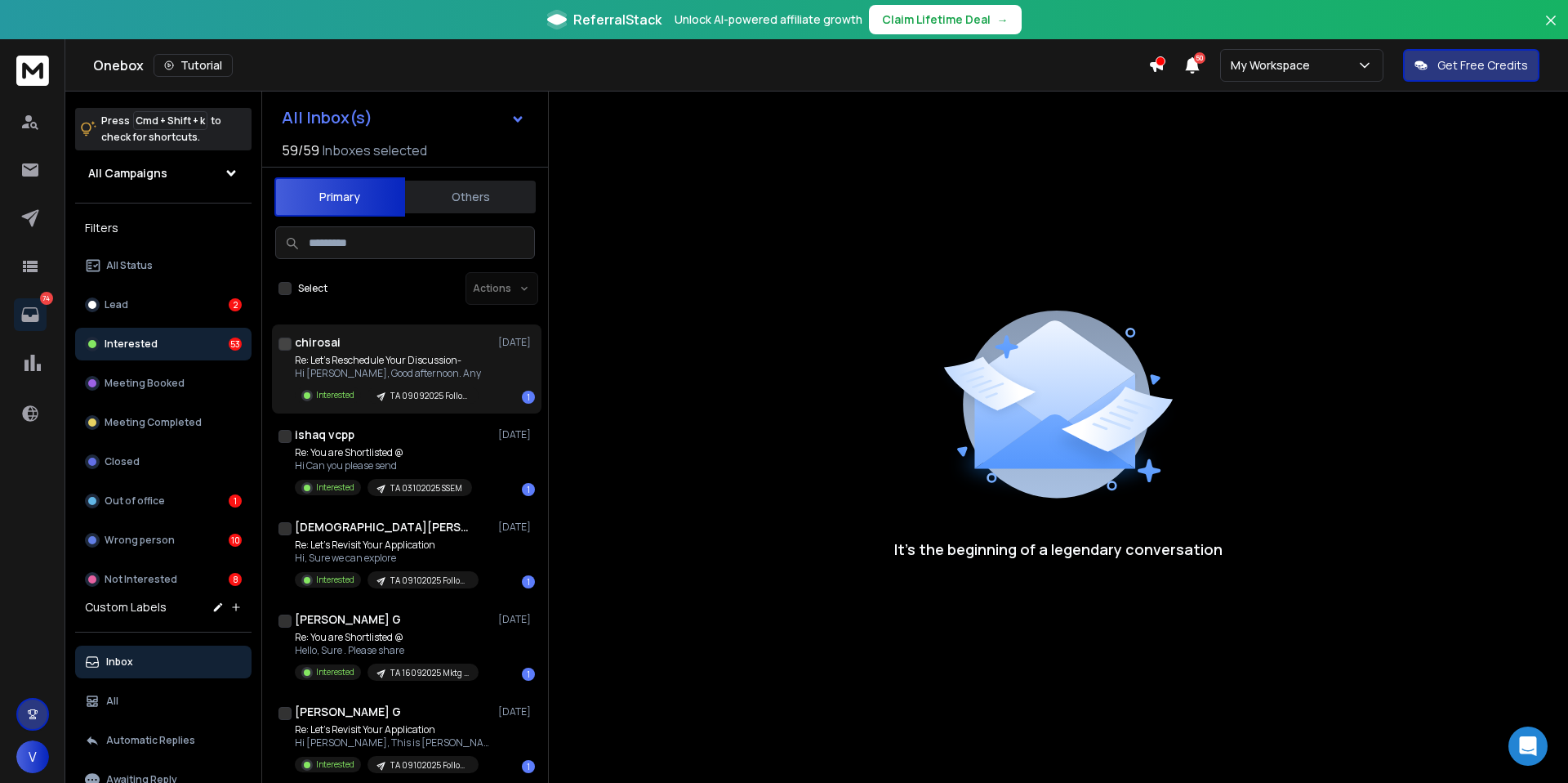
click at [400, 368] on p "Hi [PERSON_NAME], Good afternoon. Any" at bounding box center [388, 373] width 186 height 13
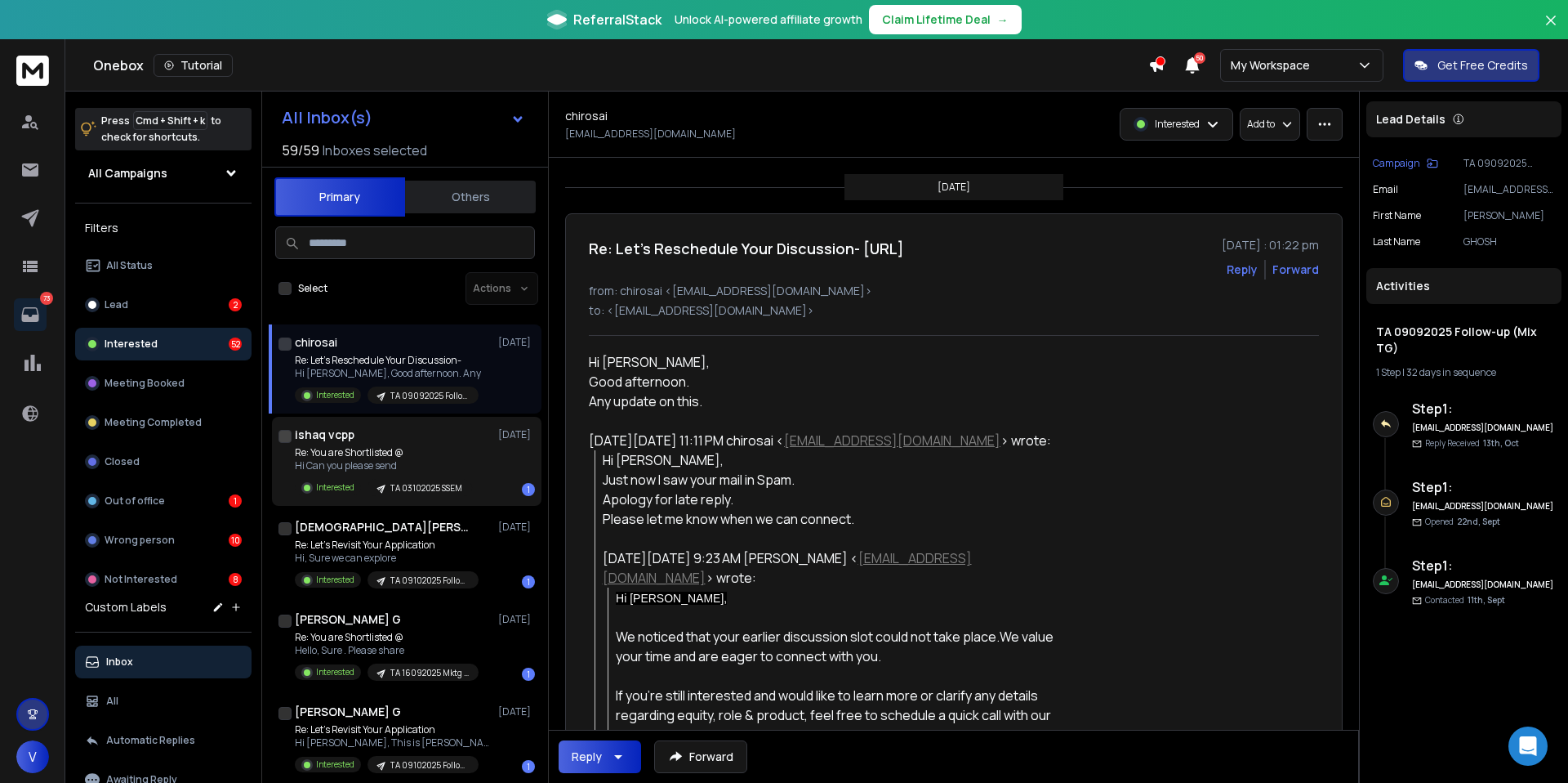
click at [392, 458] on p "Re: You are Shortlisted @" at bounding box center [383, 452] width 177 height 13
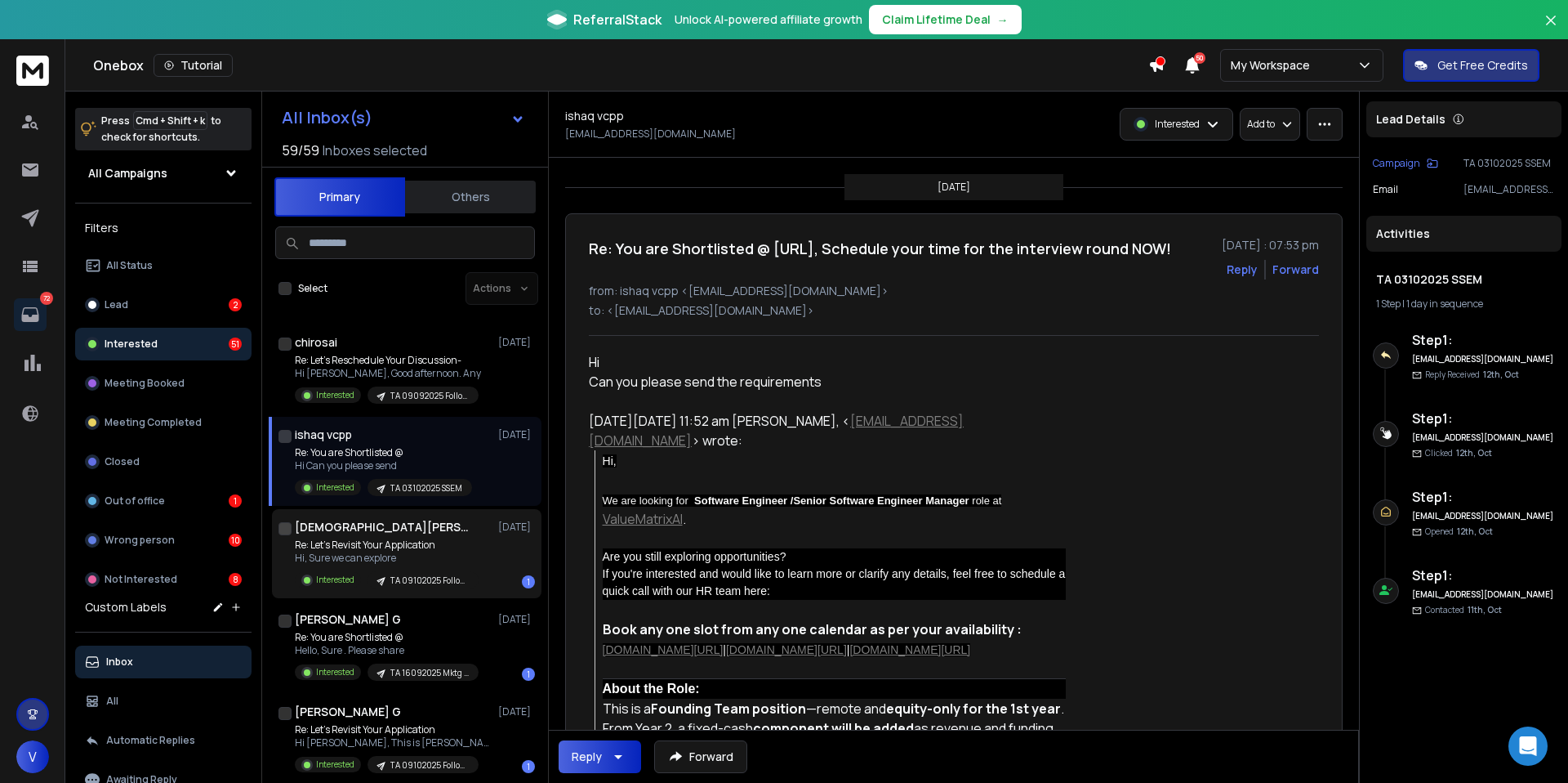
click at [448, 555] on p "Hi, Sure we can explore" at bounding box center [386, 558] width 184 height 13
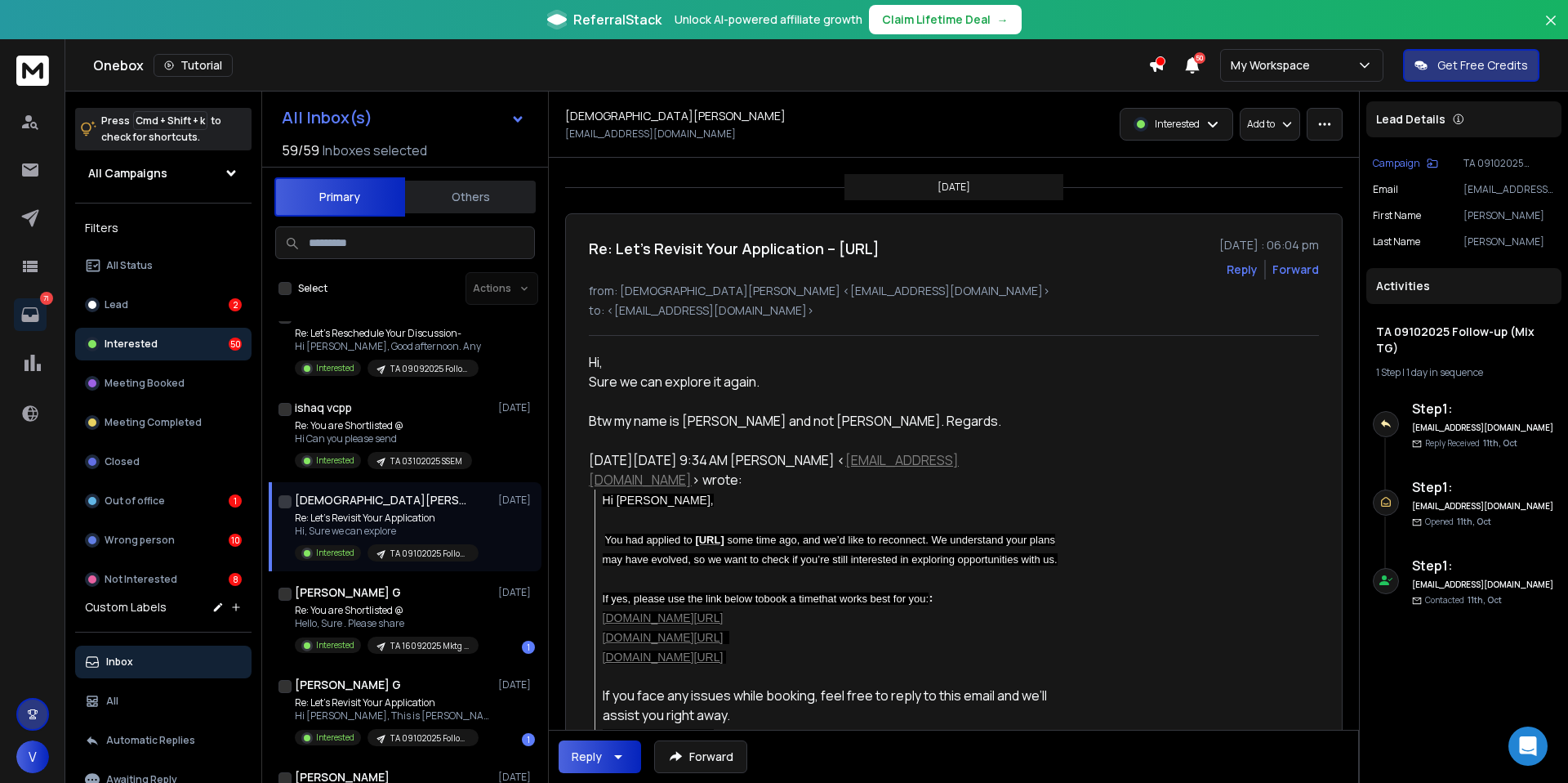
scroll to position [42, 0]
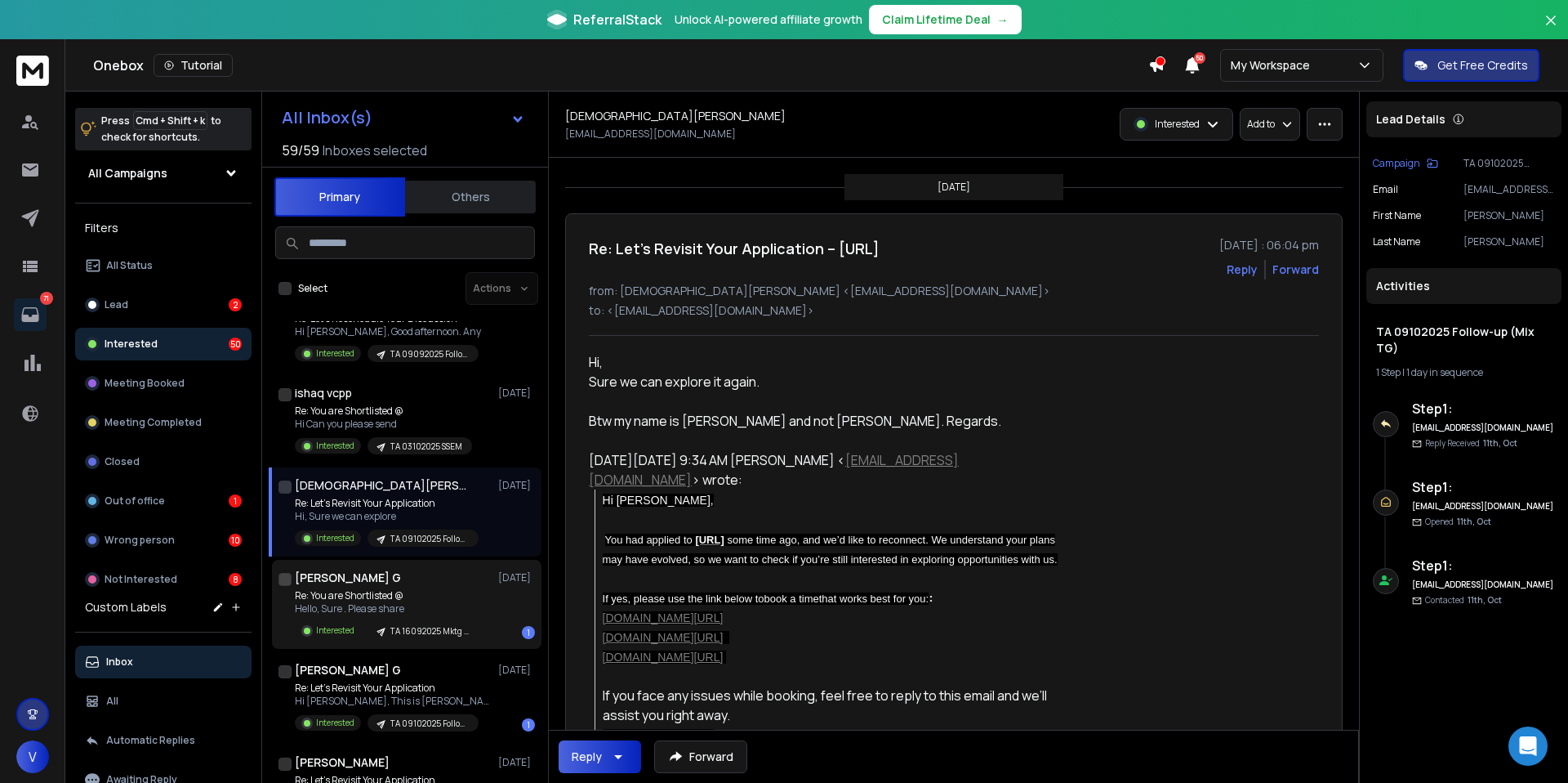
click at [429, 589] on p "Re: You are Shortlisted @" at bounding box center [386, 595] width 184 height 13
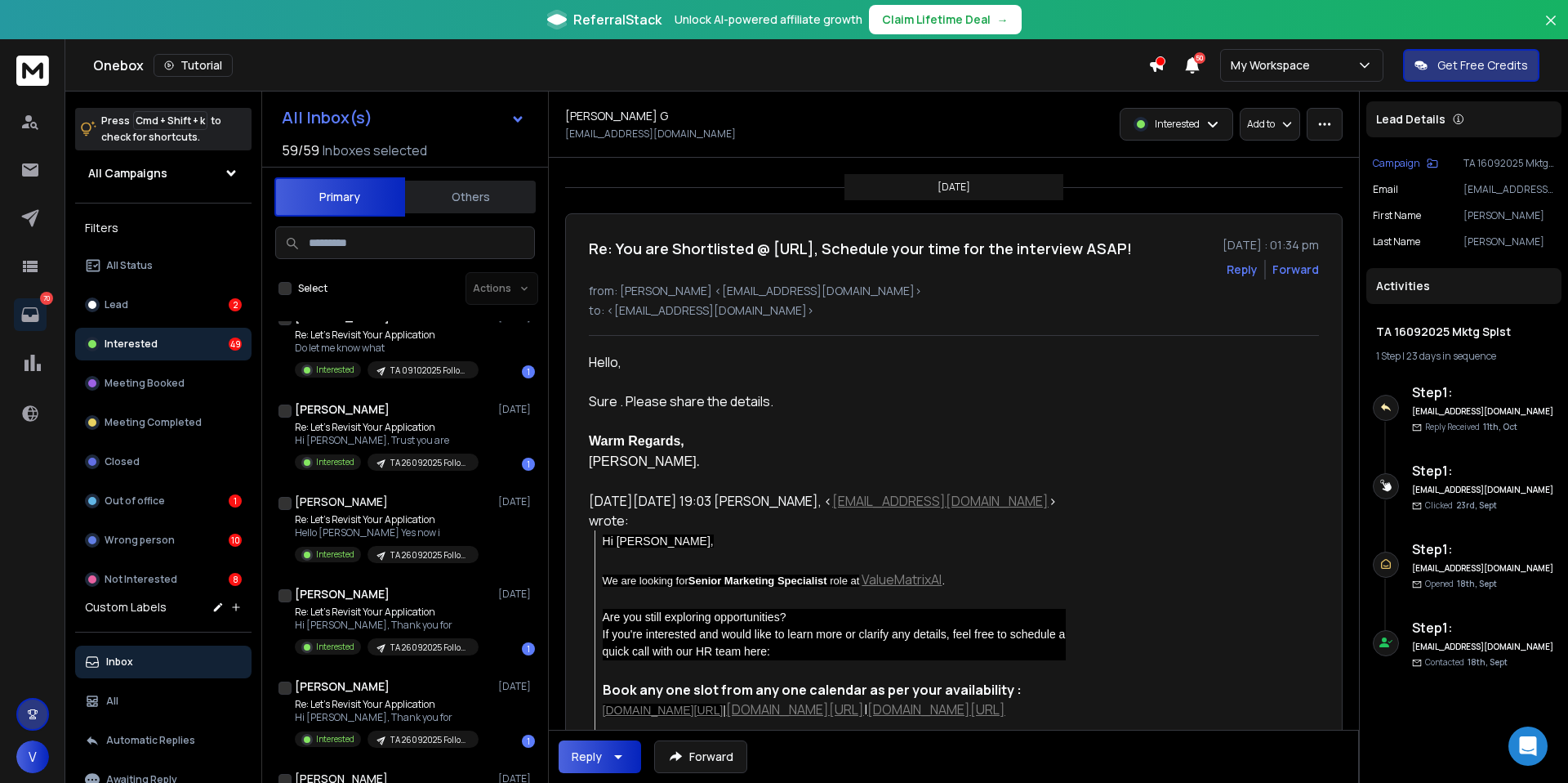
scroll to position [562, 0]
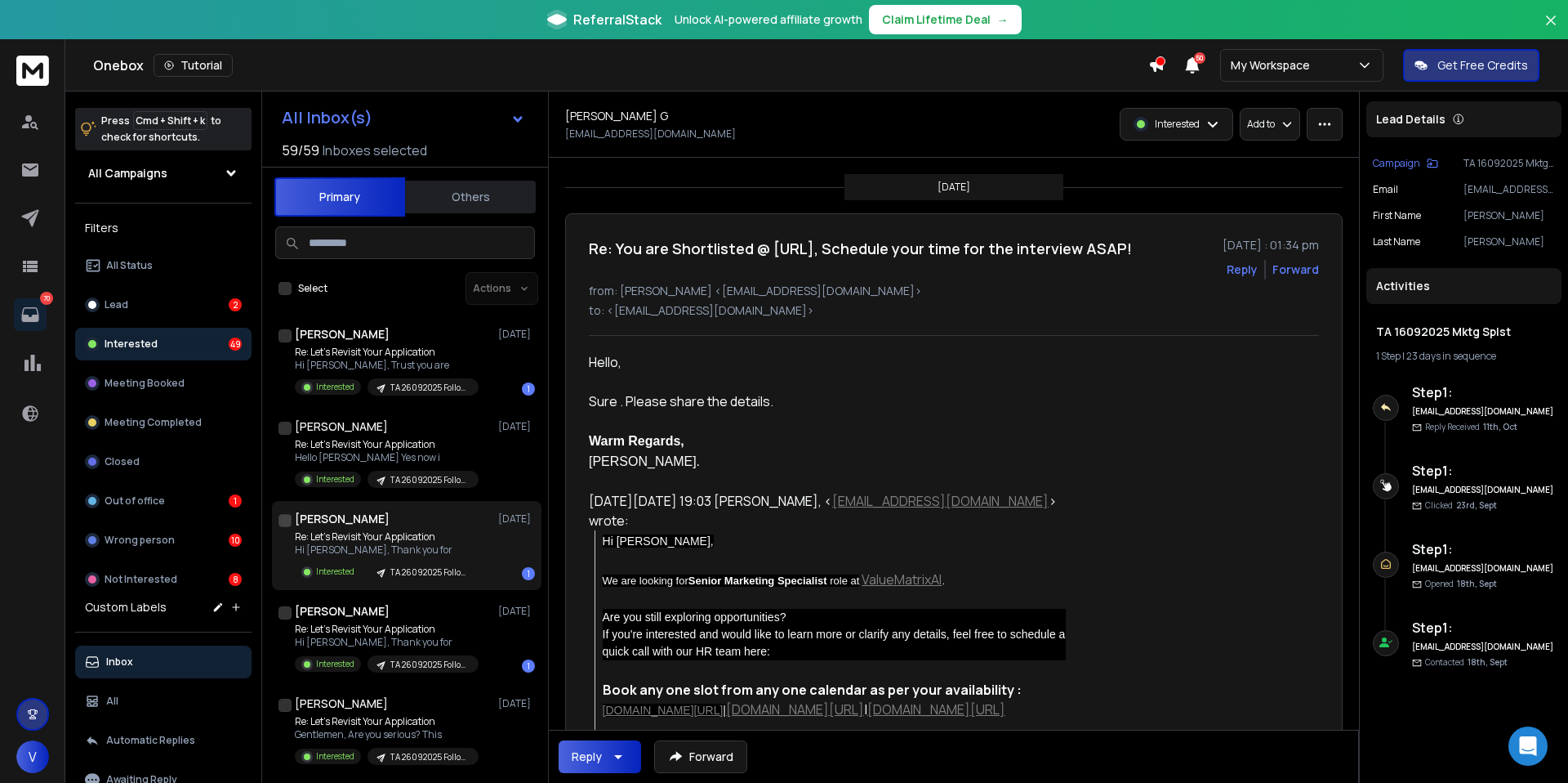
click at [406, 534] on p "Re: Let’s Revisit Your Application" at bounding box center [386, 536] width 184 height 13
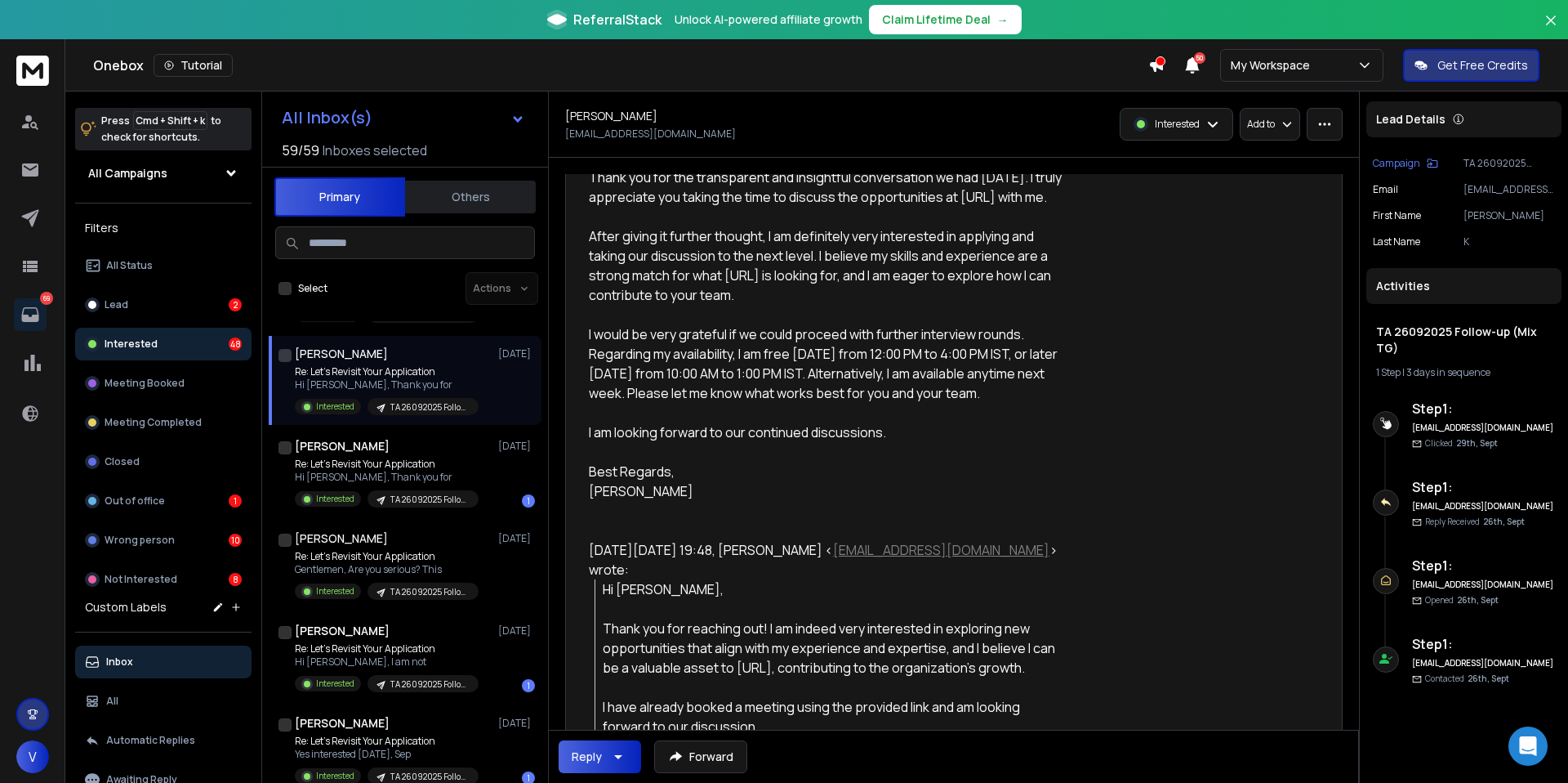
scroll to position [729, 0]
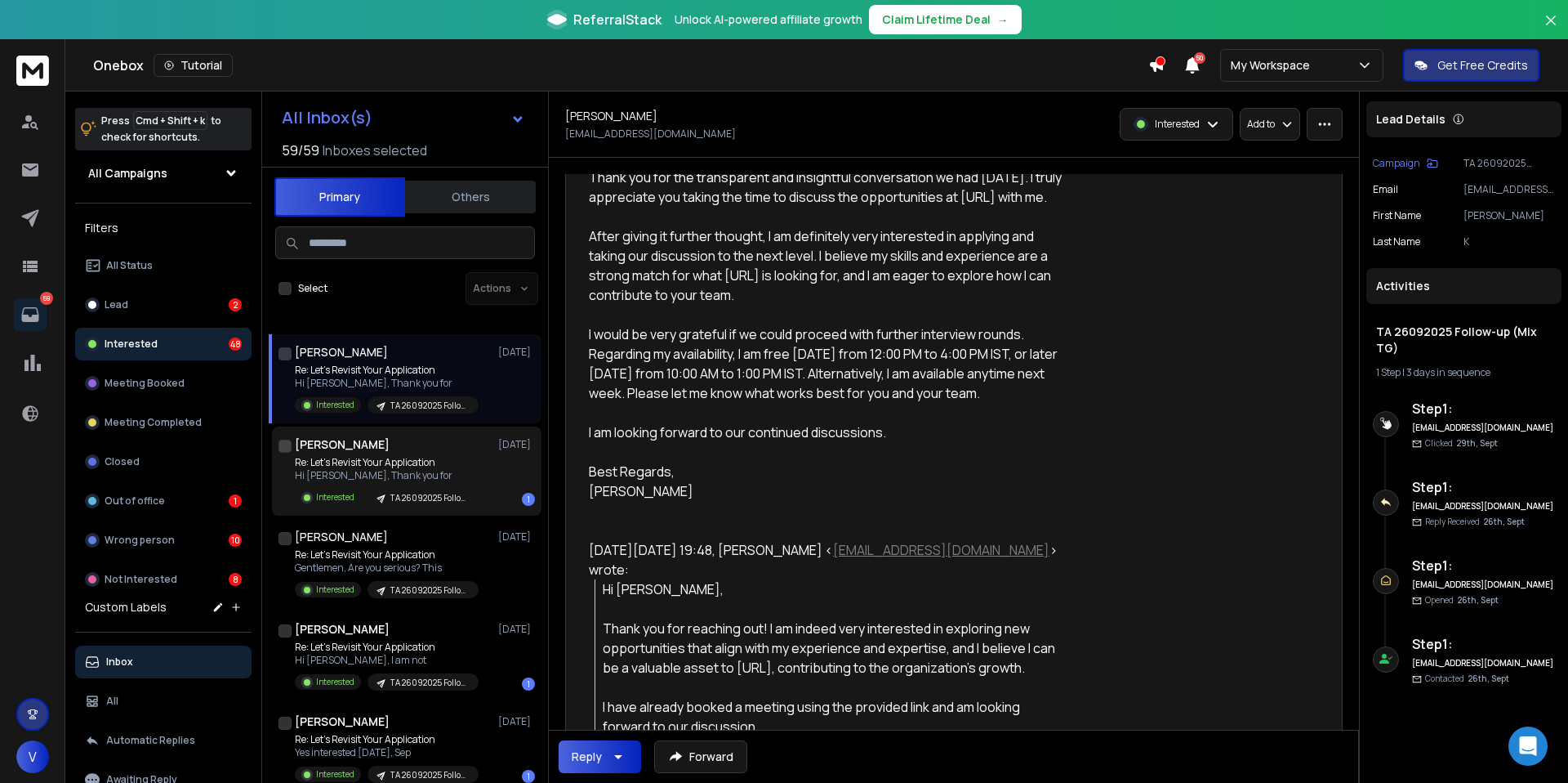
click at [353, 464] on p "Re: Let’s Revisit Your Application" at bounding box center [386, 462] width 184 height 13
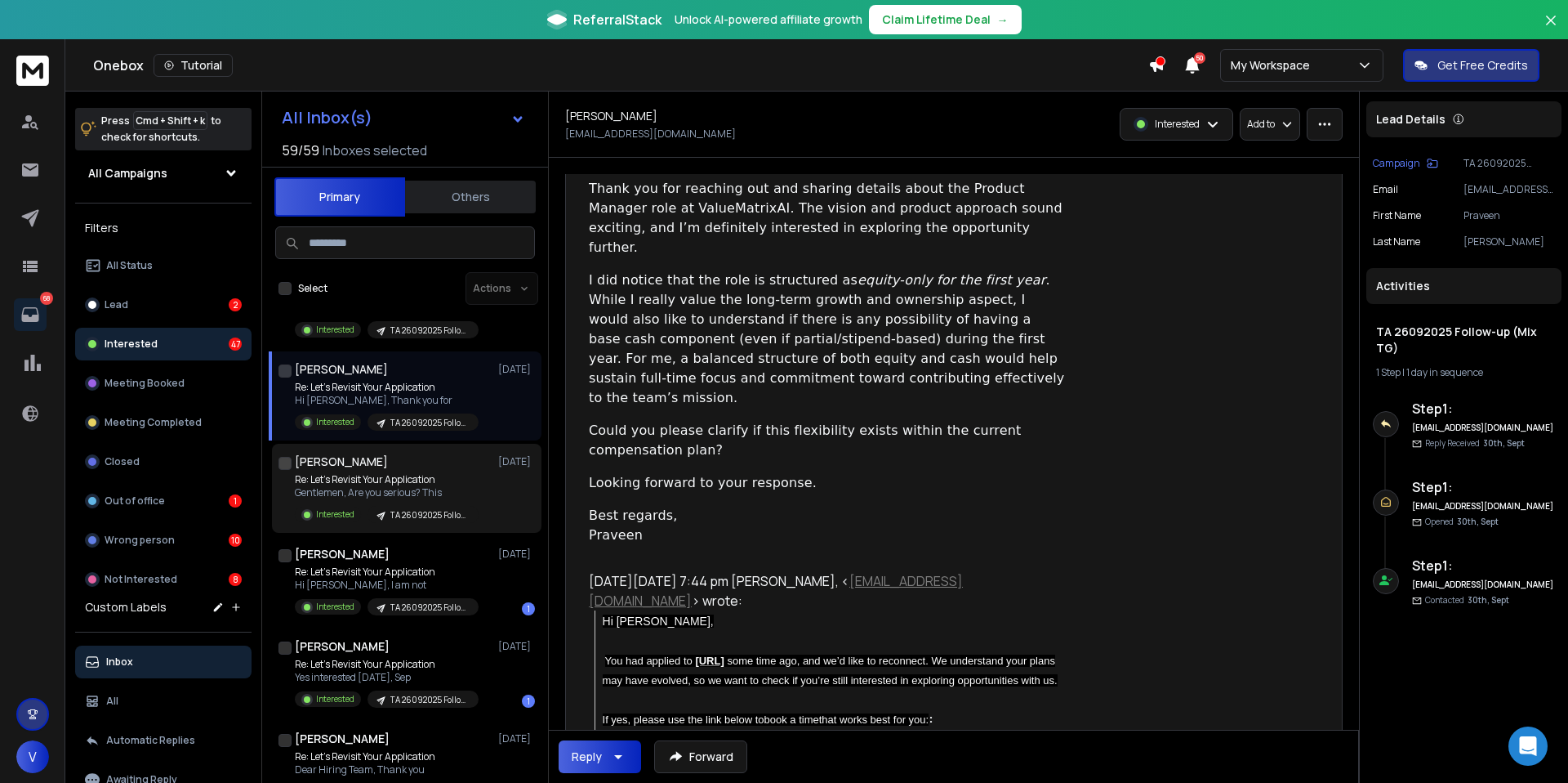
scroll to position [842, 0]
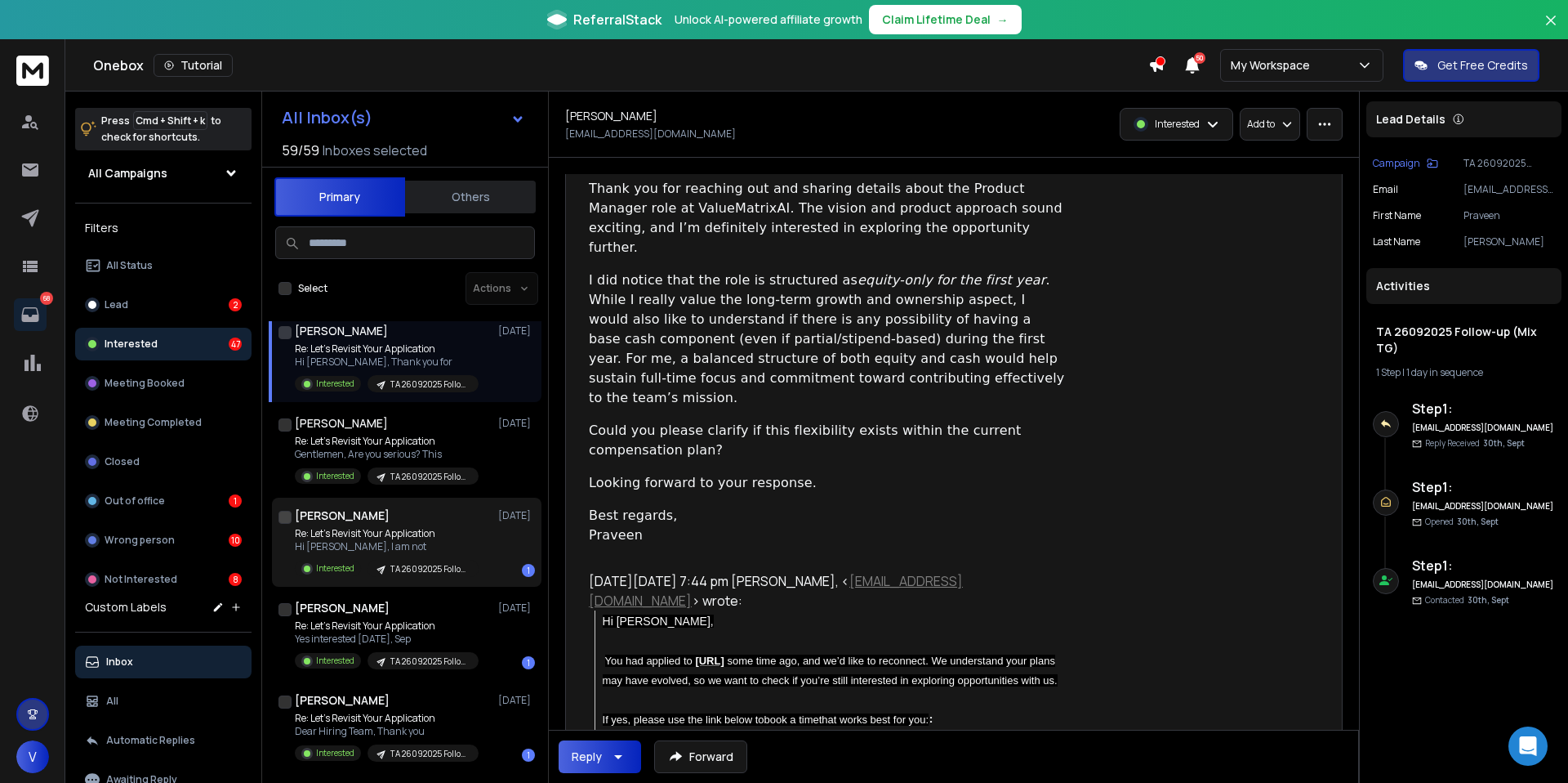
click at [380, 532] on p "Re: Let’s Revisit Your Application" at bounding box center [386, 533] width 184 height 13
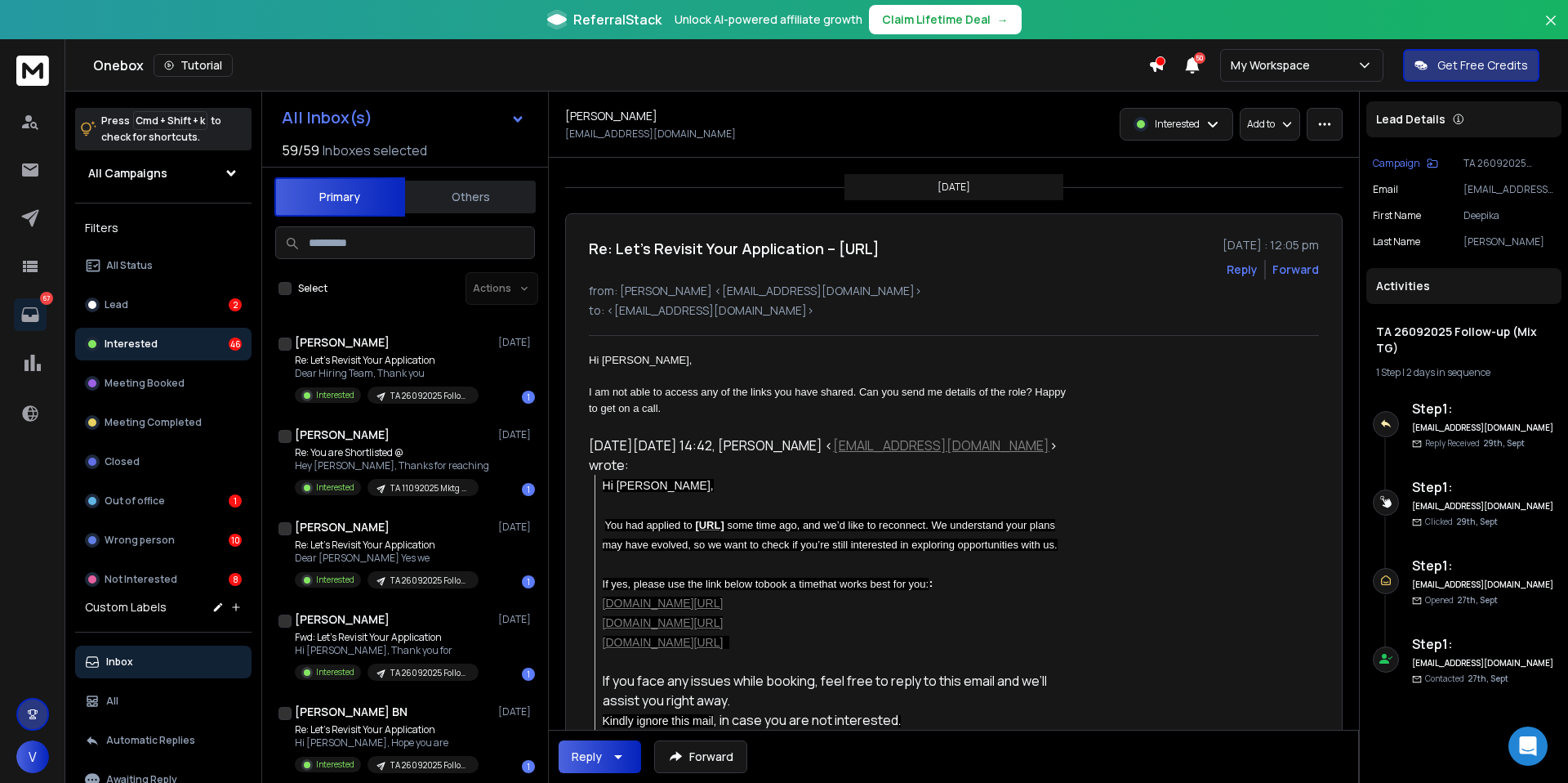
scroll to position [1201, 0]
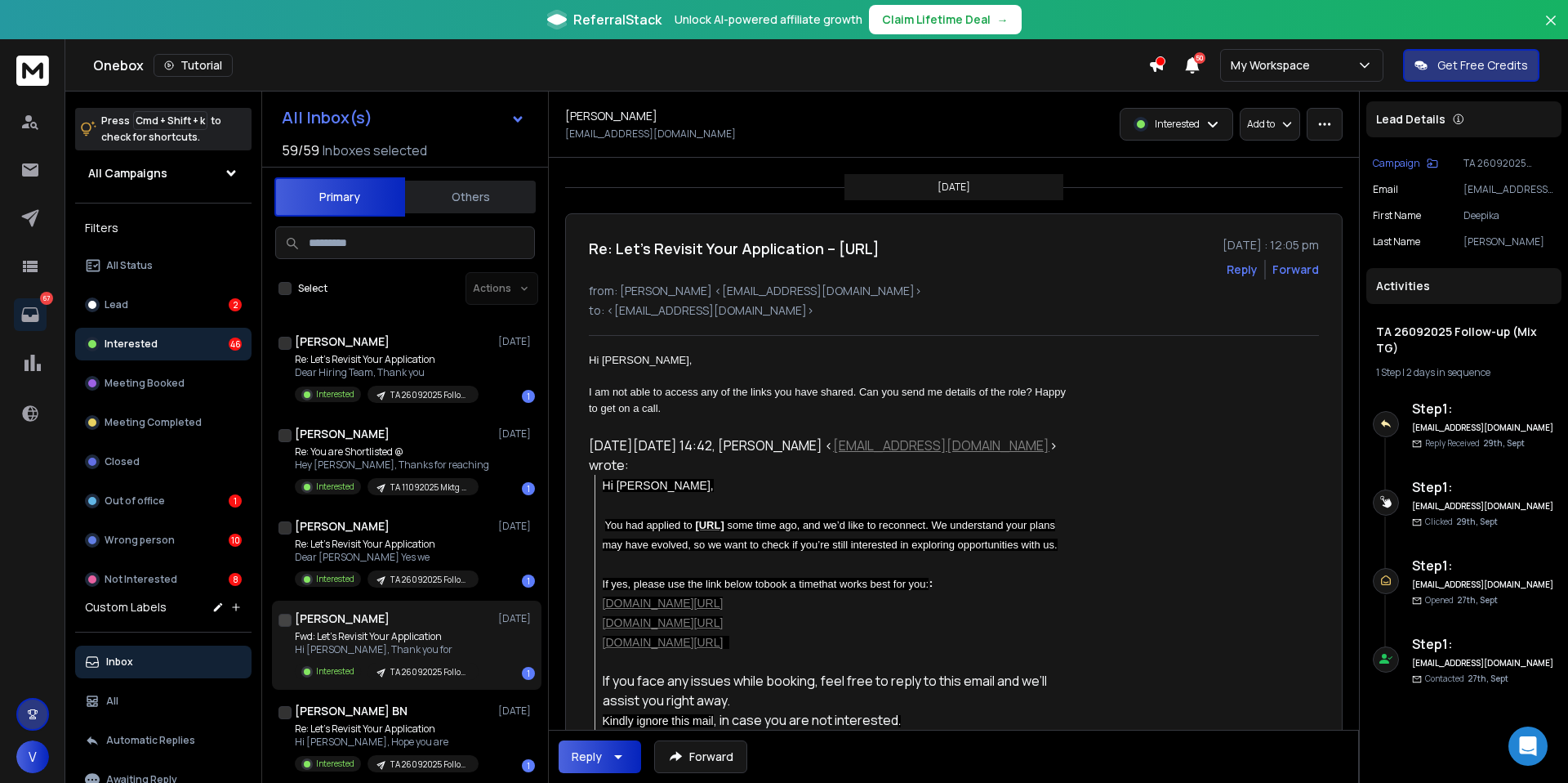
click at [416, 628] on div "[PERSON_NAME] [DATE] Fwd: Let’s Revisit Your Application Hi [PERSON_NAME], Than…" at bounding box center [414, 645] width 240 height 69
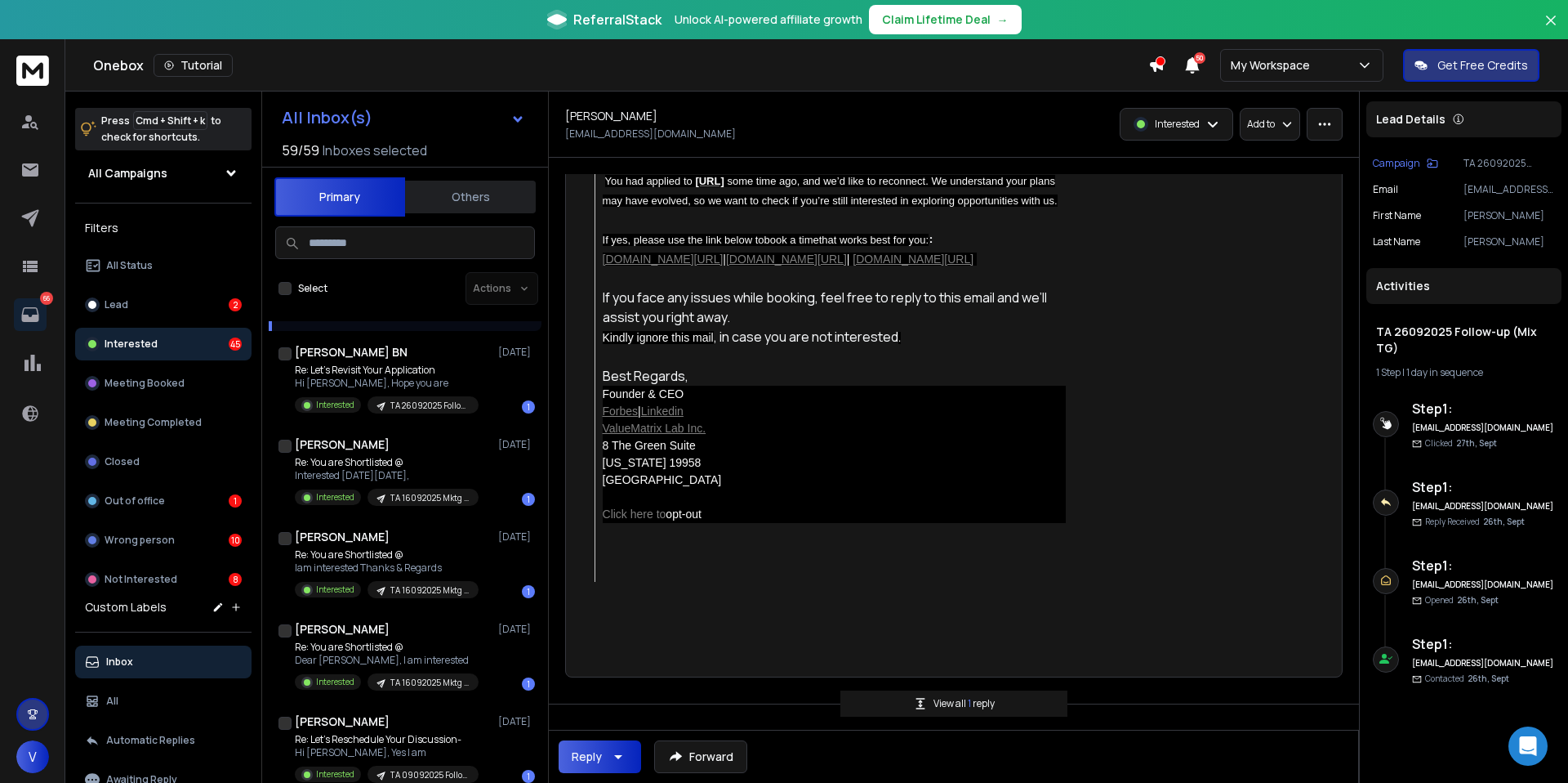
scroll to position [1567, 0]
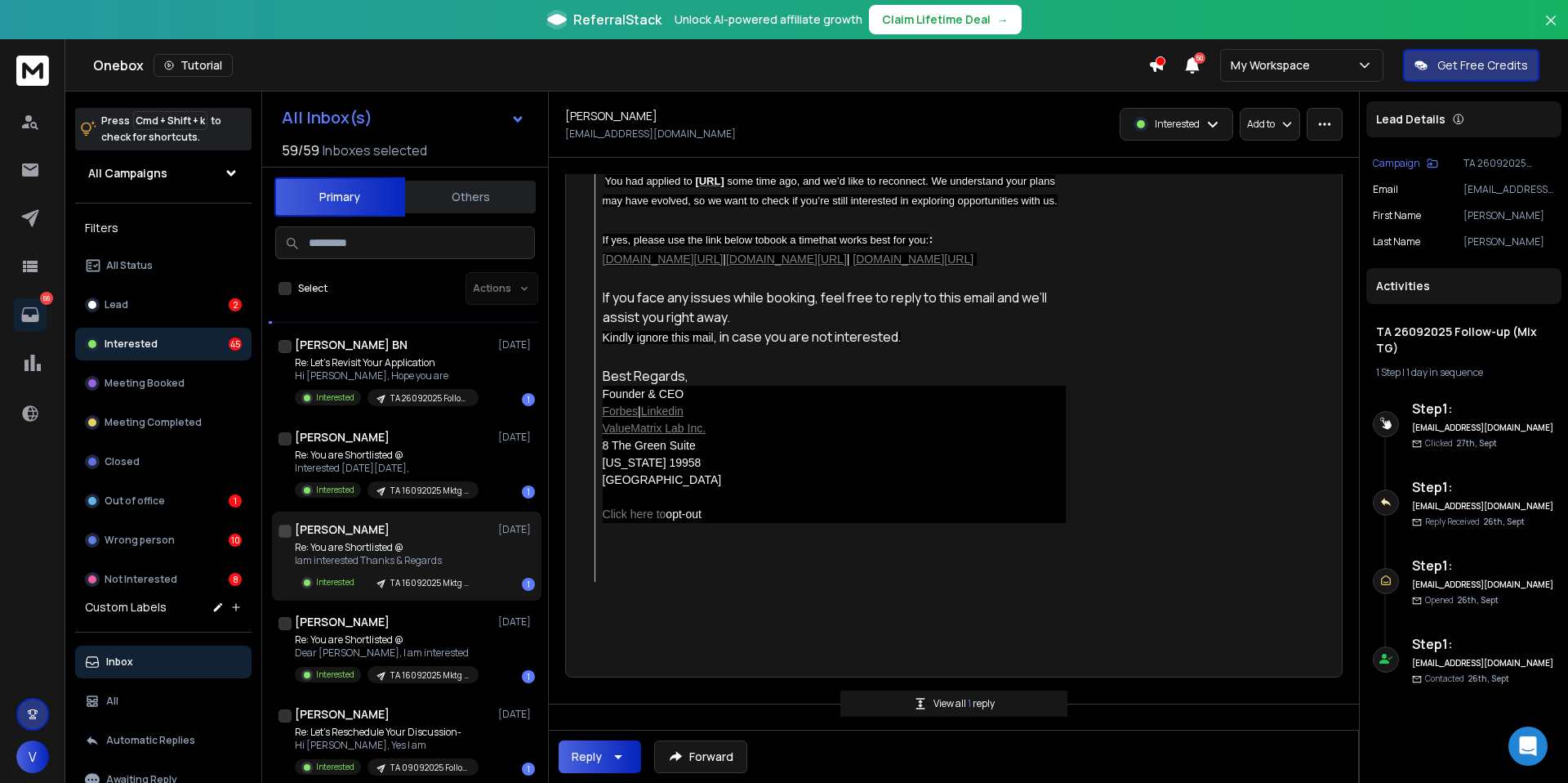
click at [427, 541] on p "Re: You are Shortlisted @" at bounding box center [386, 547] width 184 height 13
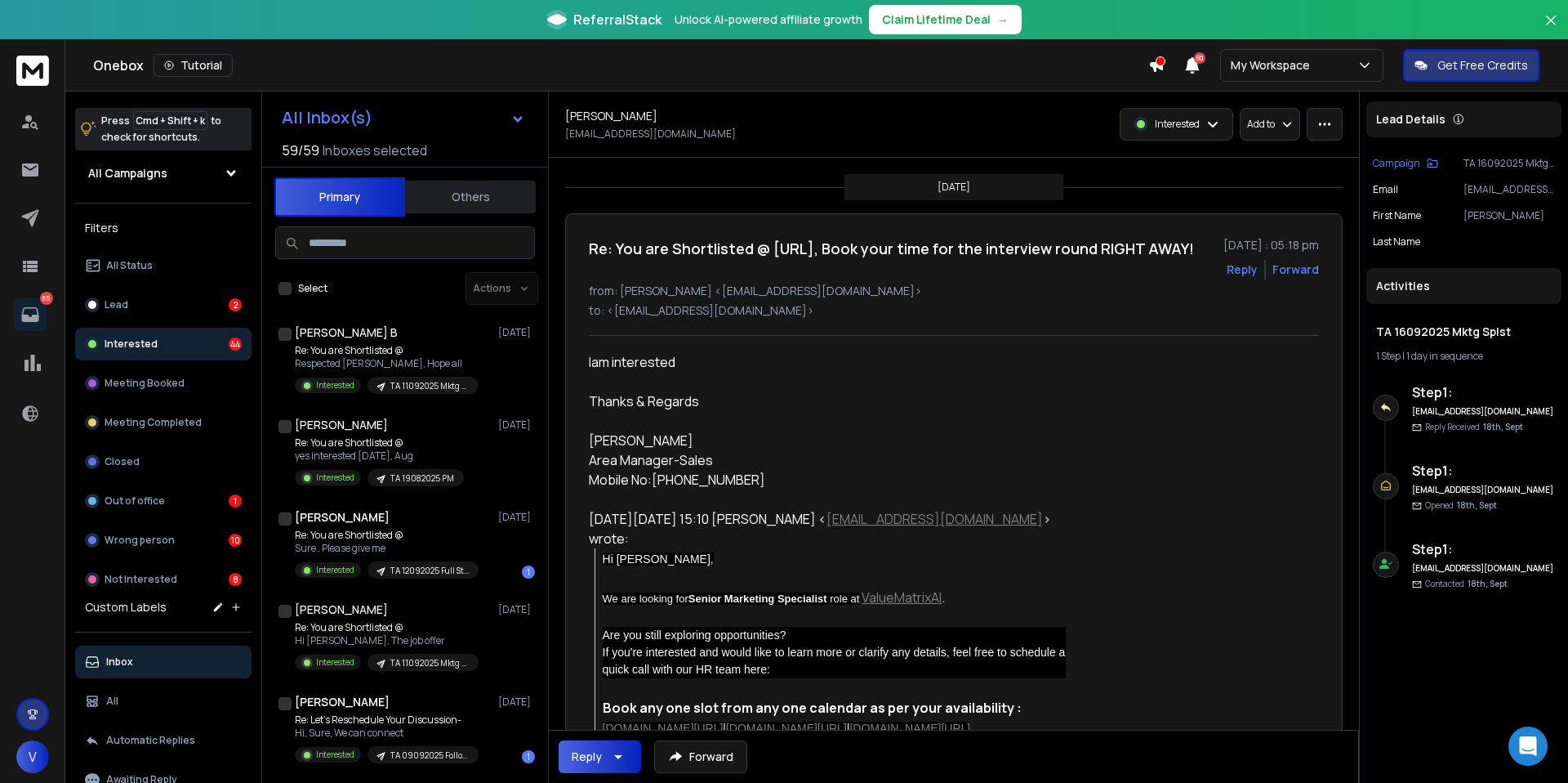
scroll to position [2042, 0]
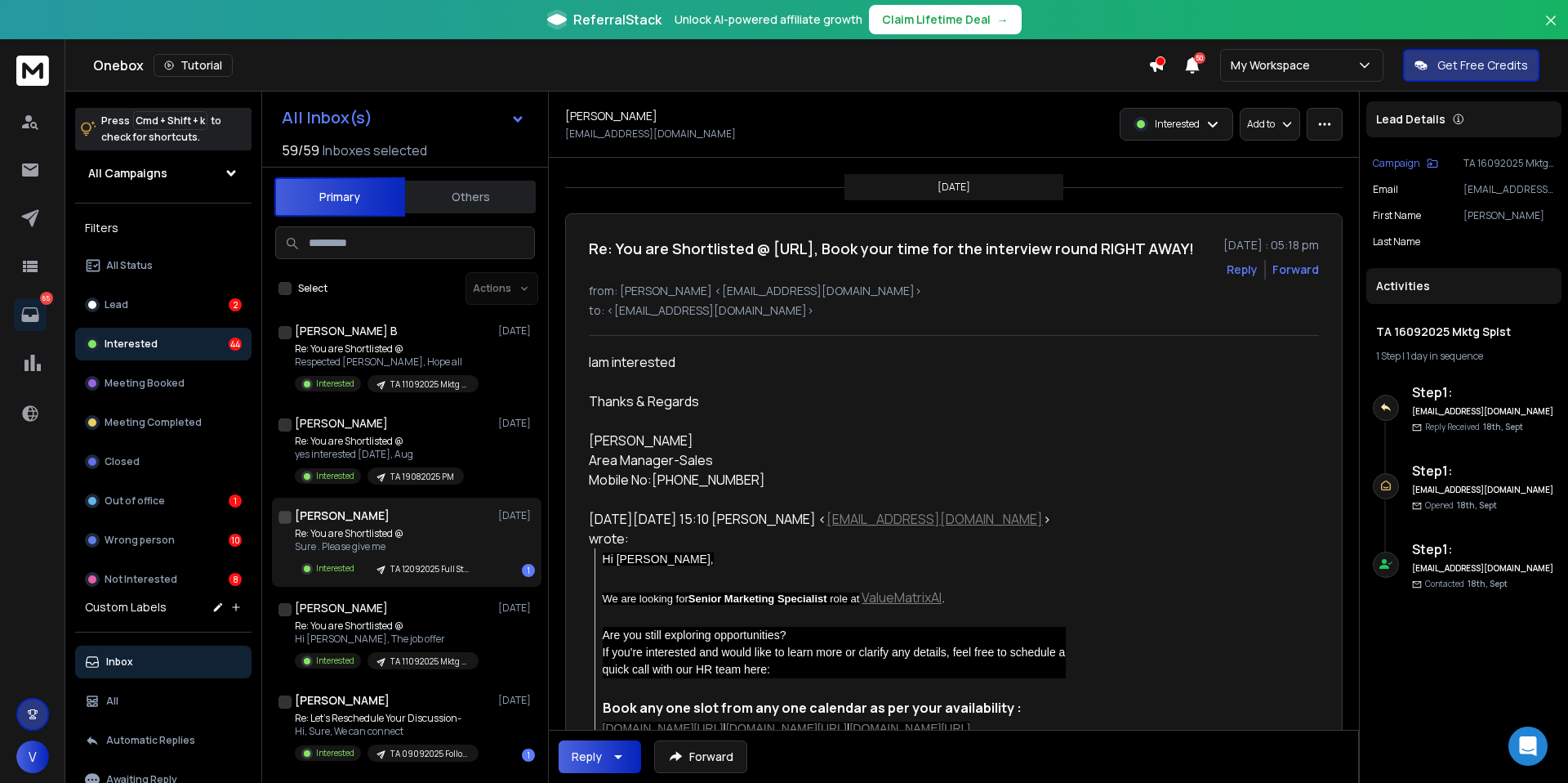
click at [439, 522] on div "[PERSON_NAME] [DATE]" at bounding box center [414, 515] width 240 height 16
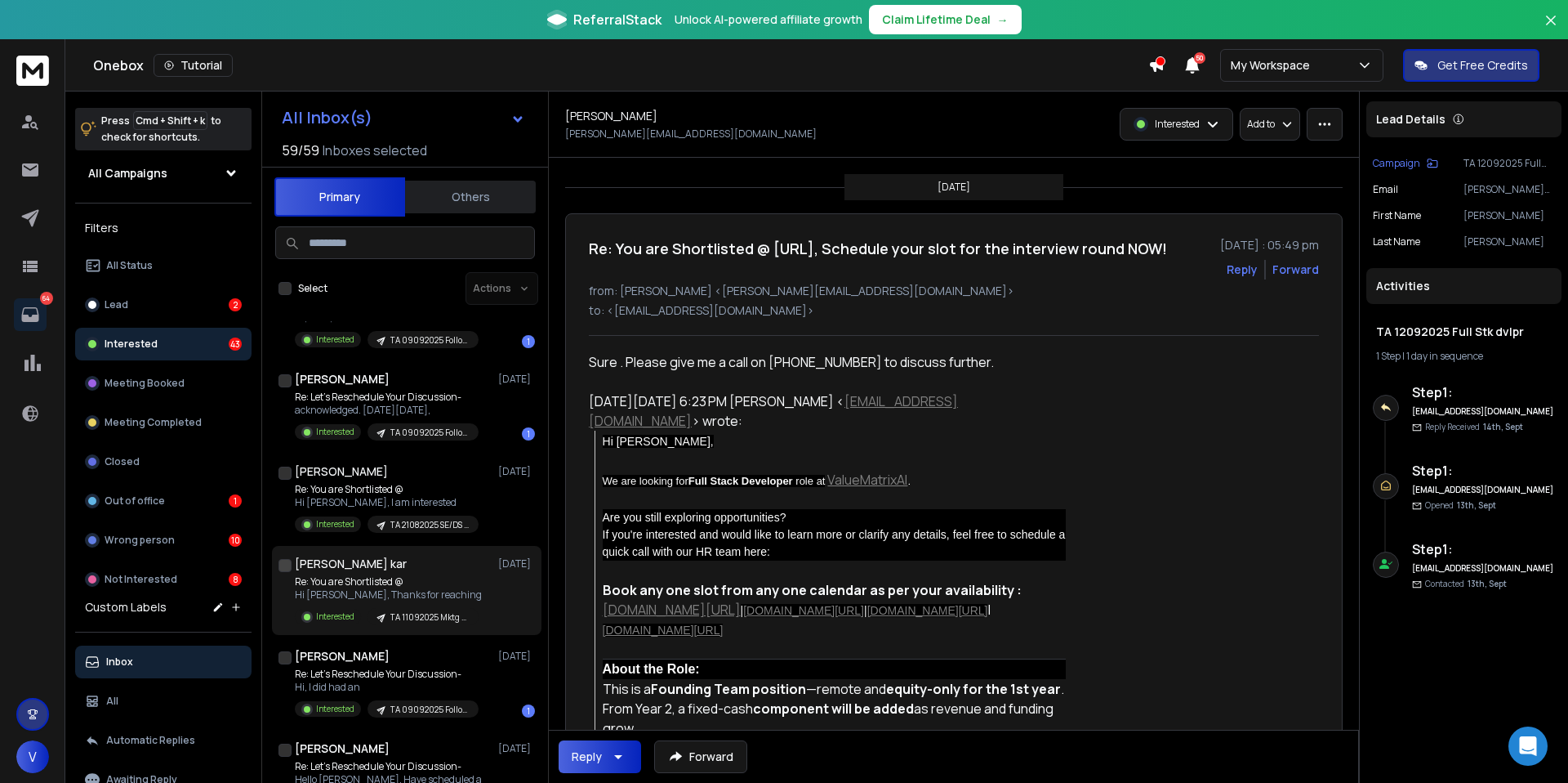
scroll to position [2457, 0]
click at [427, 572] on div "[PERSON_NAME] kar [DATE] Re: You are Shortlisted @ Hi [PERSON_NAME], Thanks for…" at bounding box center [414, 590] width 240 height 69
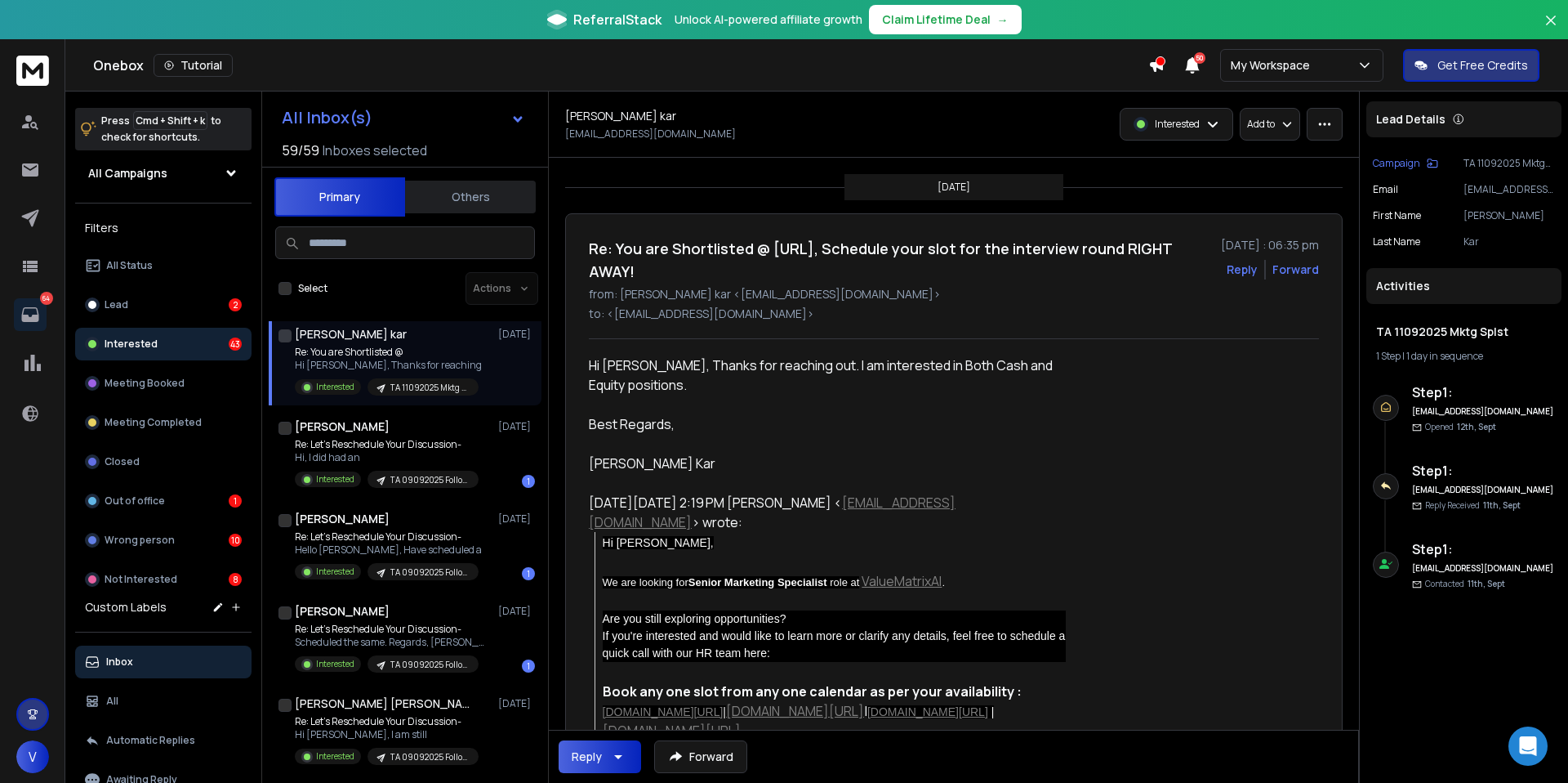
scroll to position [2686, 0]
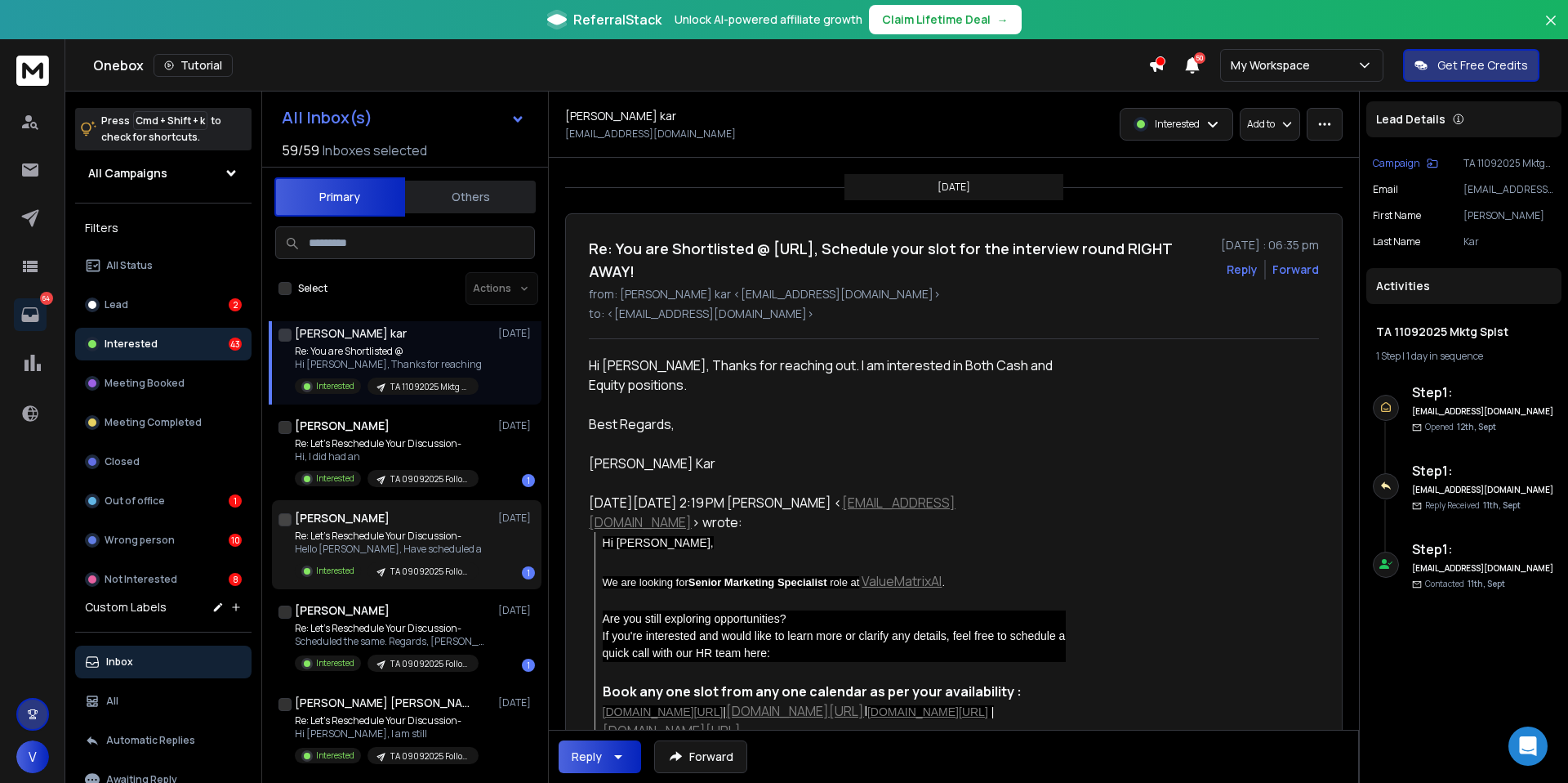
click at [398, 522] on div "[PERSON_NAME] [DATE]" at bounding box center [414, 518] width 240 height 16
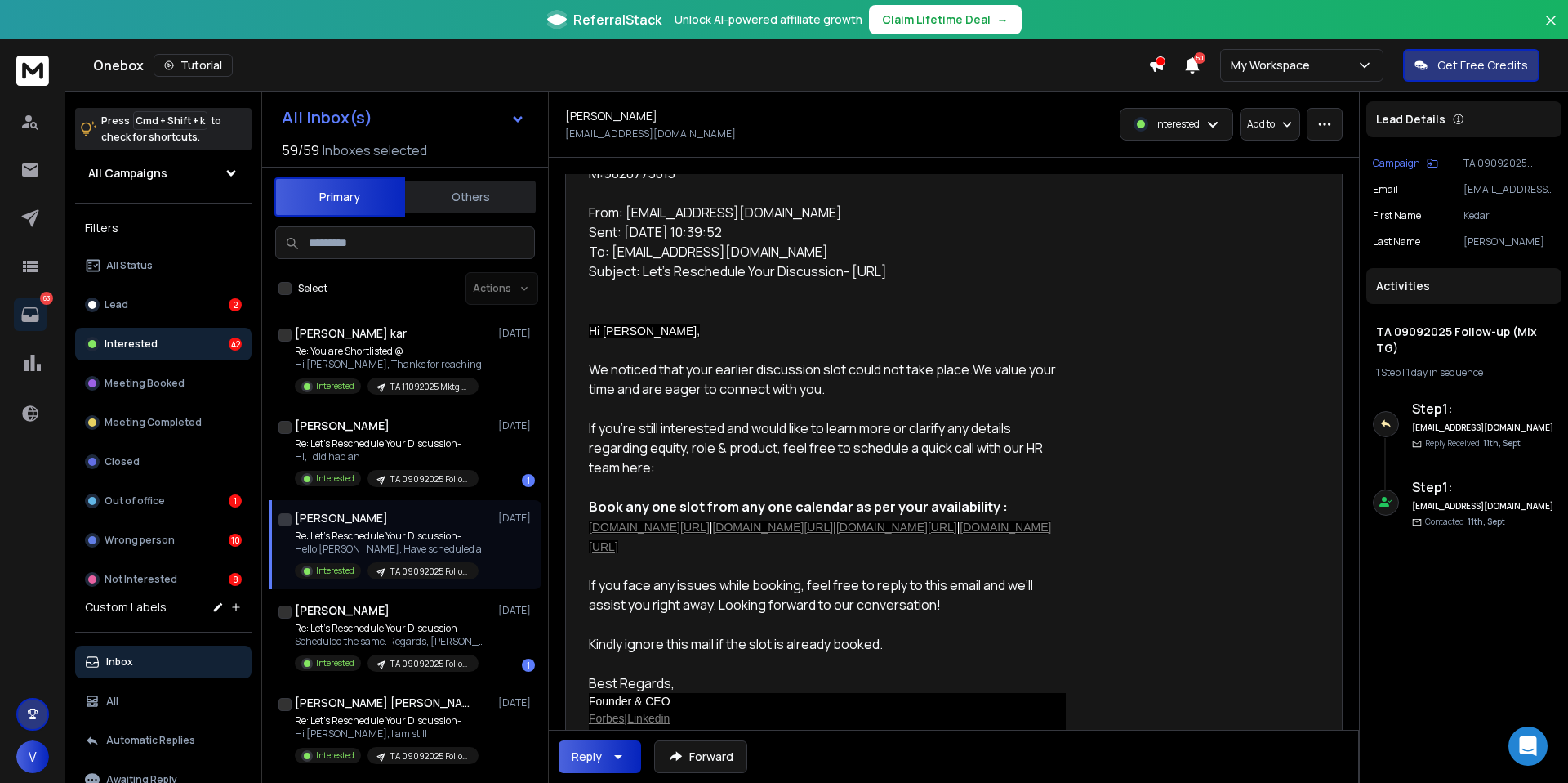
scroll to position [386, 0]
click at [285, 292] on button "SELECT THIS PAGE" at bounding box center [285, 288] width 13 height 13
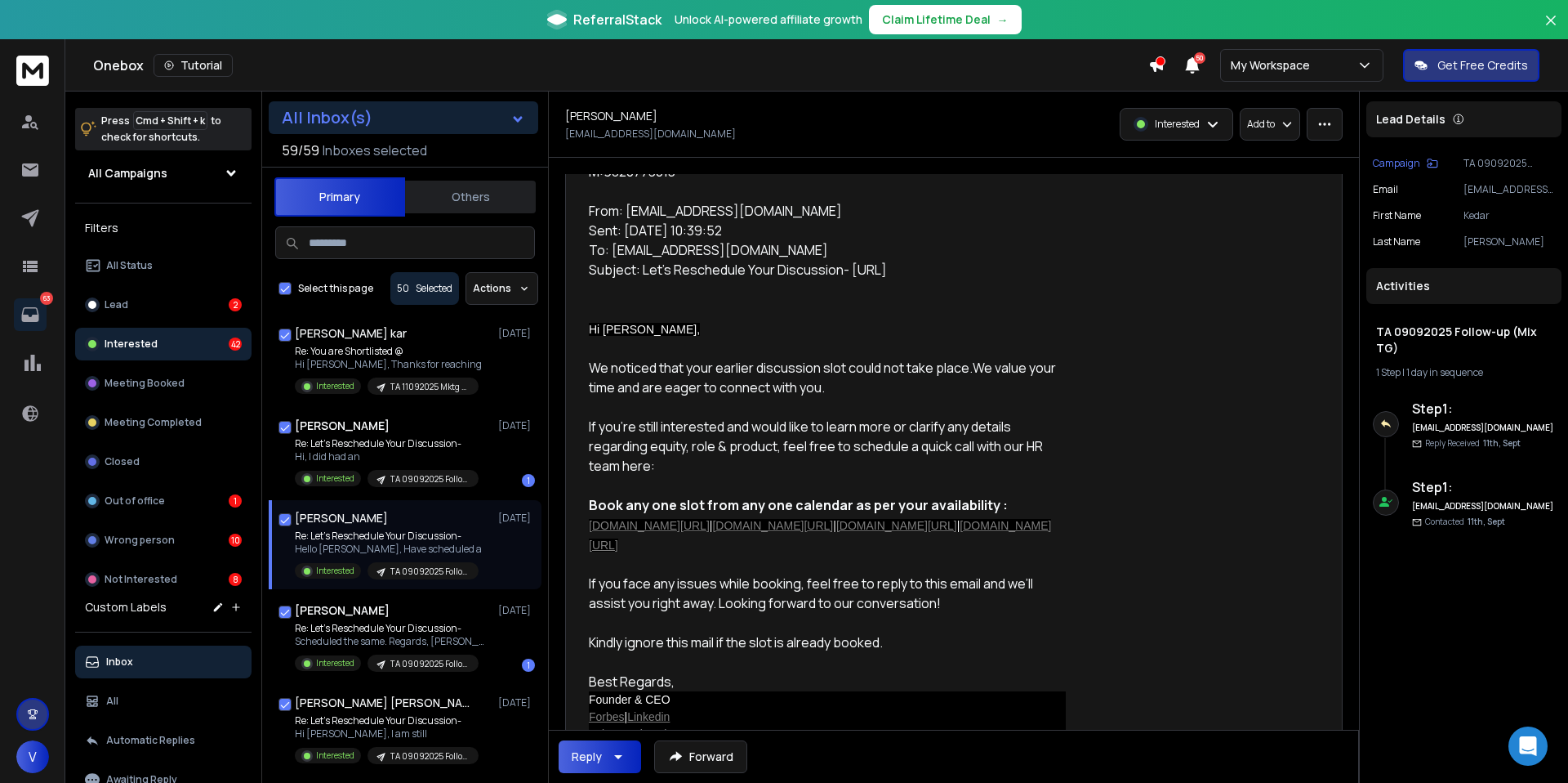
click at [520, 125] on icon at bounding box center [518, 119] width 14 height 14
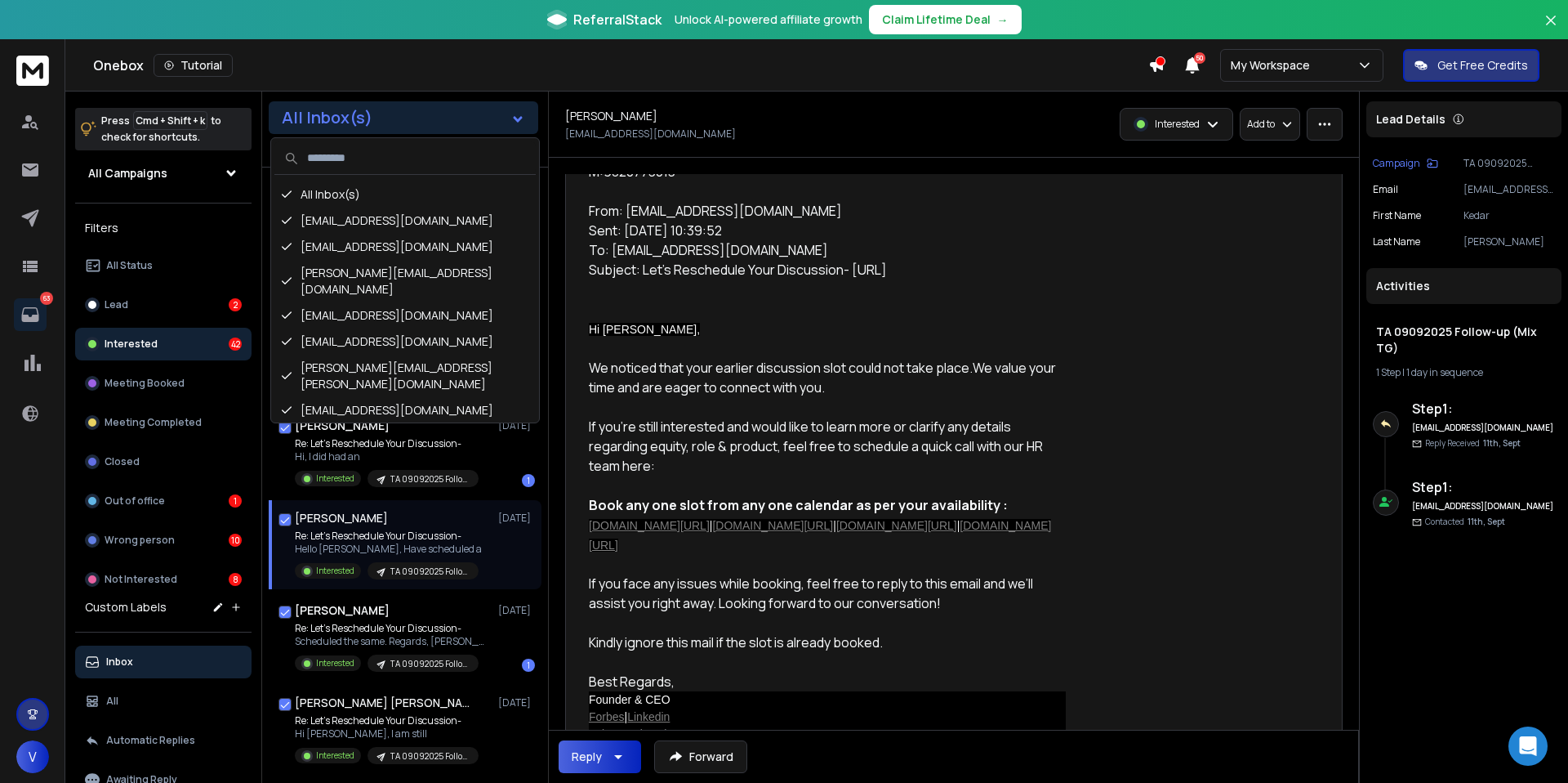
click at [520, 125] on icon at bounding box center [518, 119] width 14 height 14
click at [950, 704] on div "Founder & CEO Forbes | Linkedin ValueMatrix Lab Inc. [STREET_ADDRESS][US_STATE]" at bounding box center [827, 742] width 477 height 103
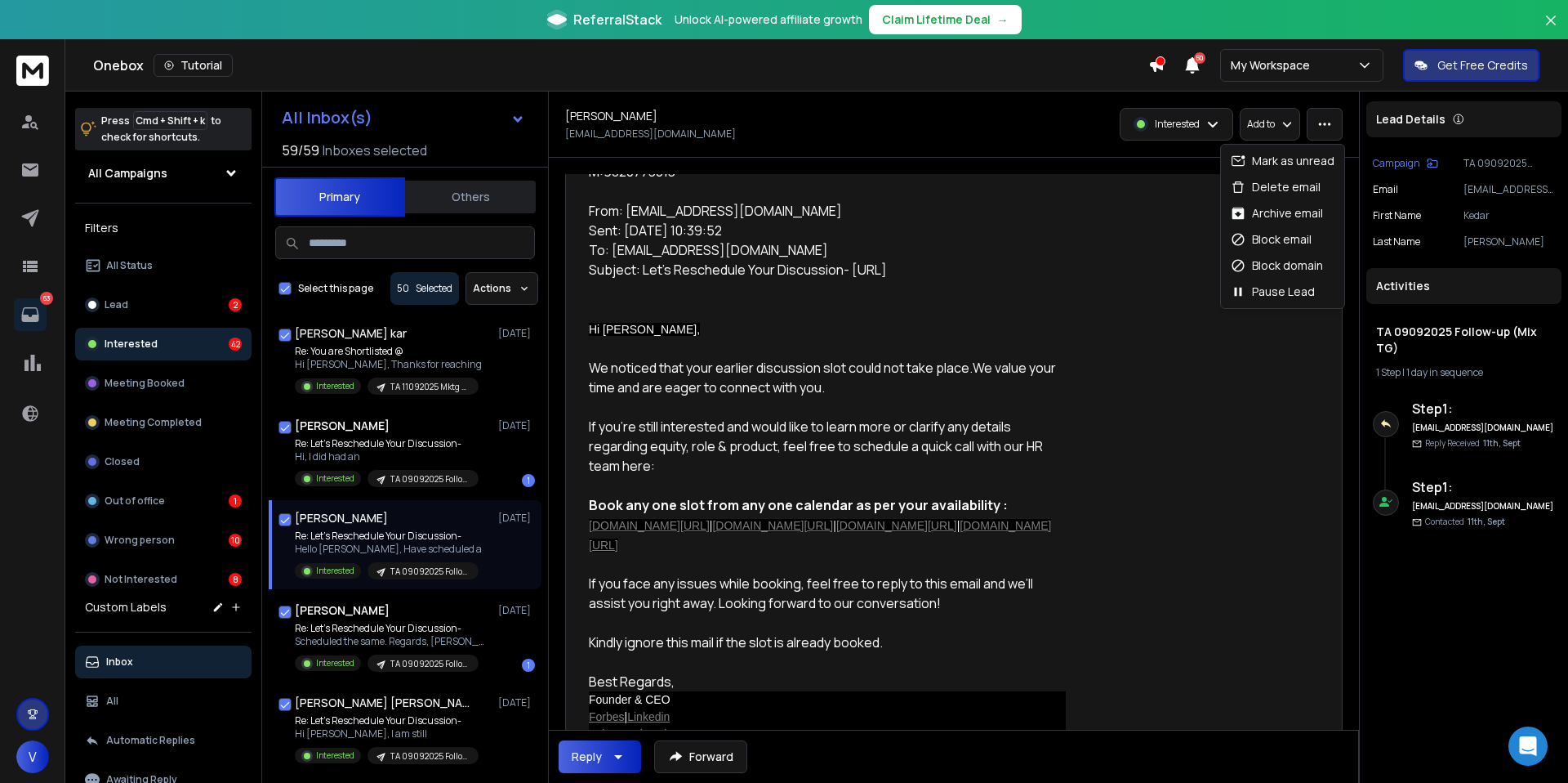
click at [1329, 121] on icon "button" at bounding box center [1324, 124] width 14 height 14
